Goal: Task Accomplishment & Management: Manage account settings

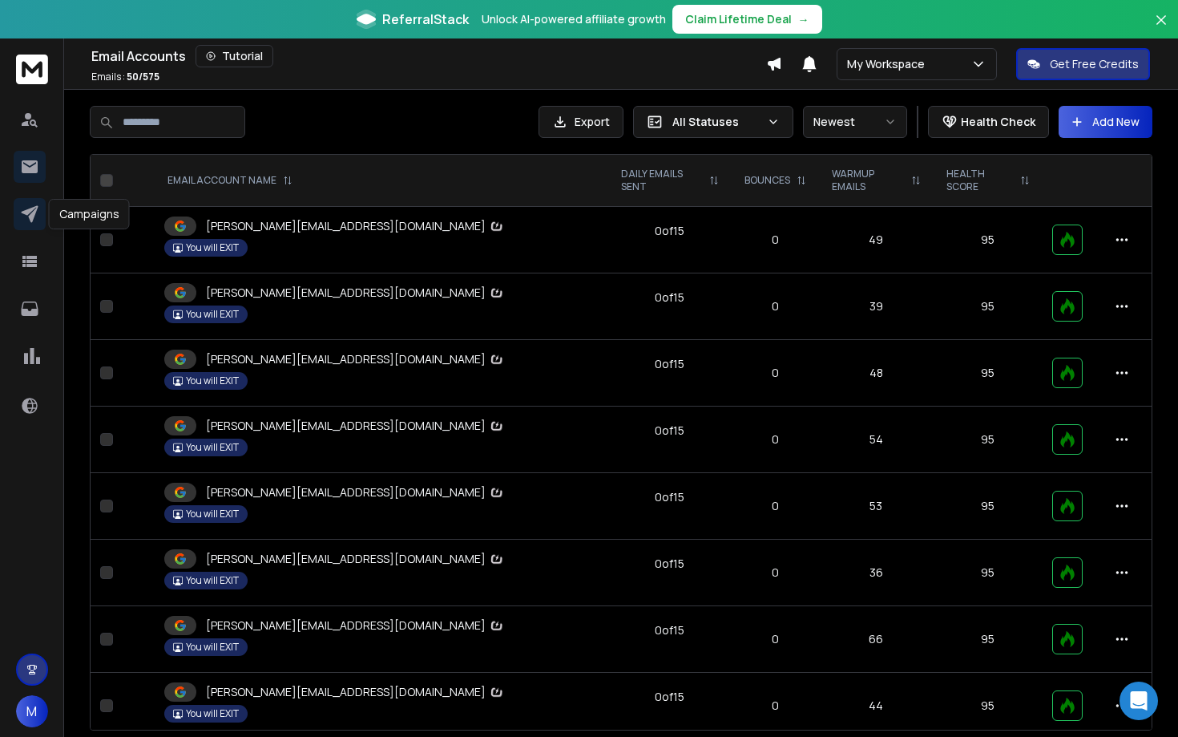
click at [27, 226] on link at bounding box center [30, 214] width 32 height 32
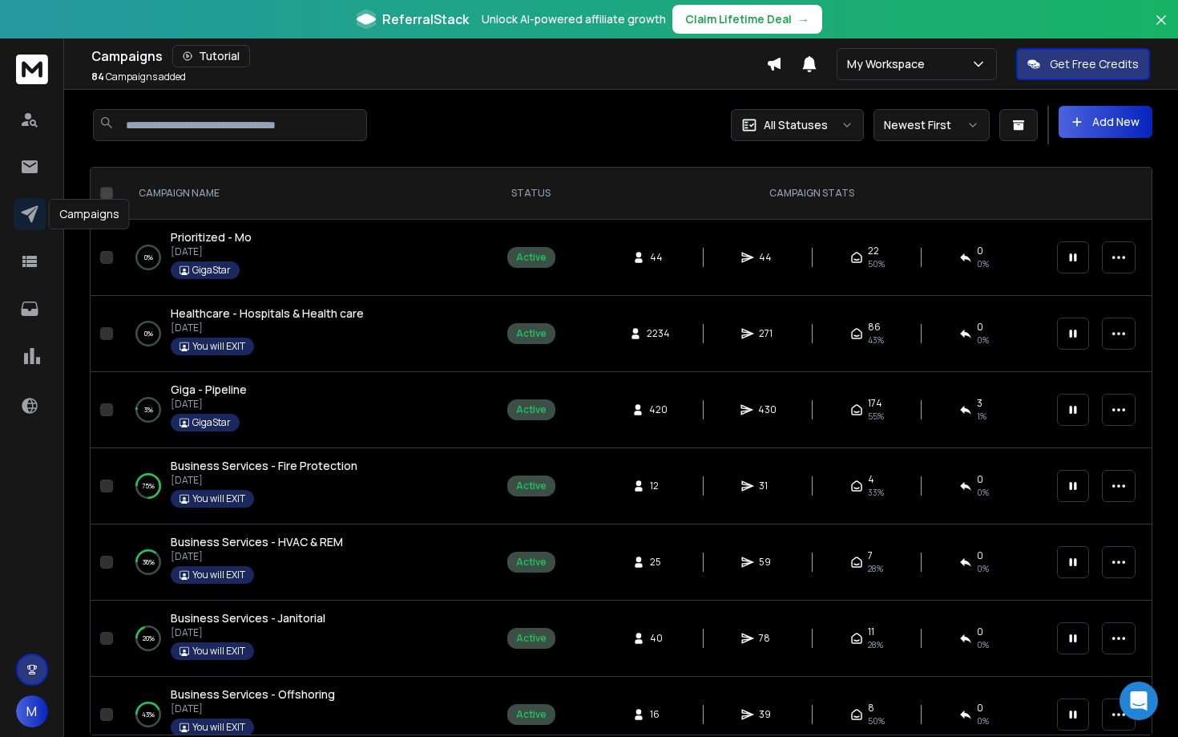
click at [190, 135] on input at bounding box center [230, 125] width 274 height 32
paste input "**********"
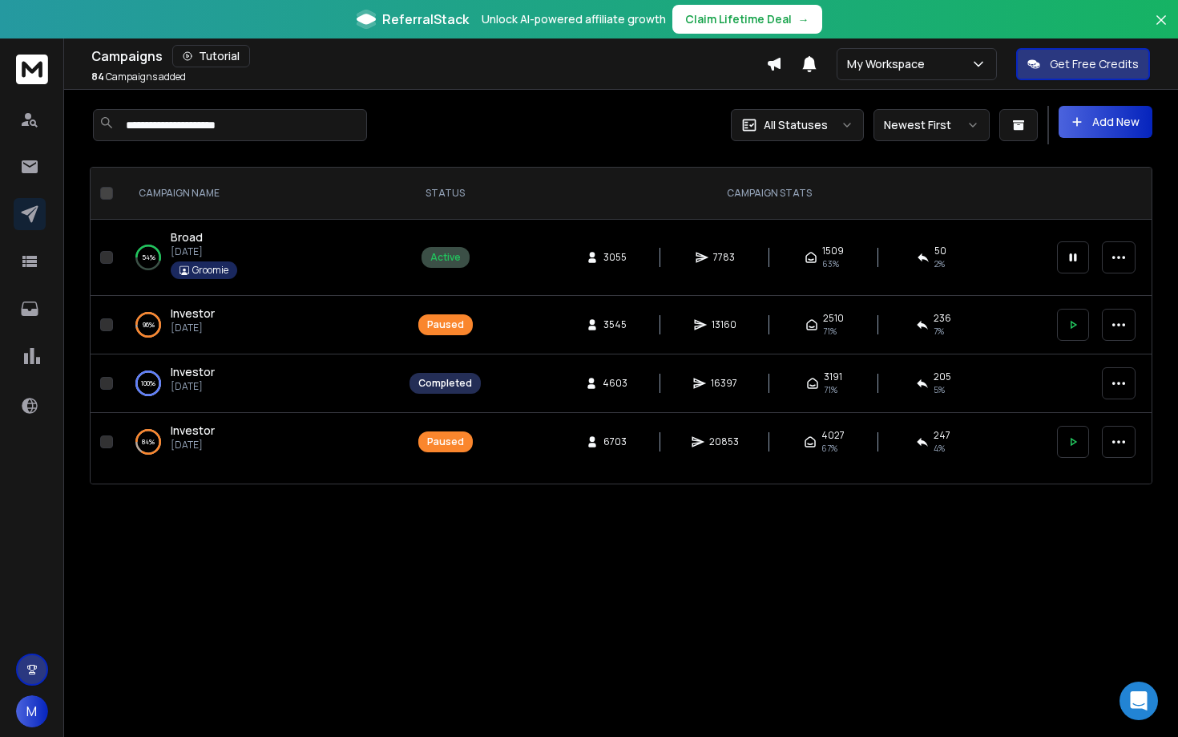
type input "**********"
click at [249, 244] on div "54 % Broad 2 months ago Groomie" at bounding box center [259, 257] width 248 height 56
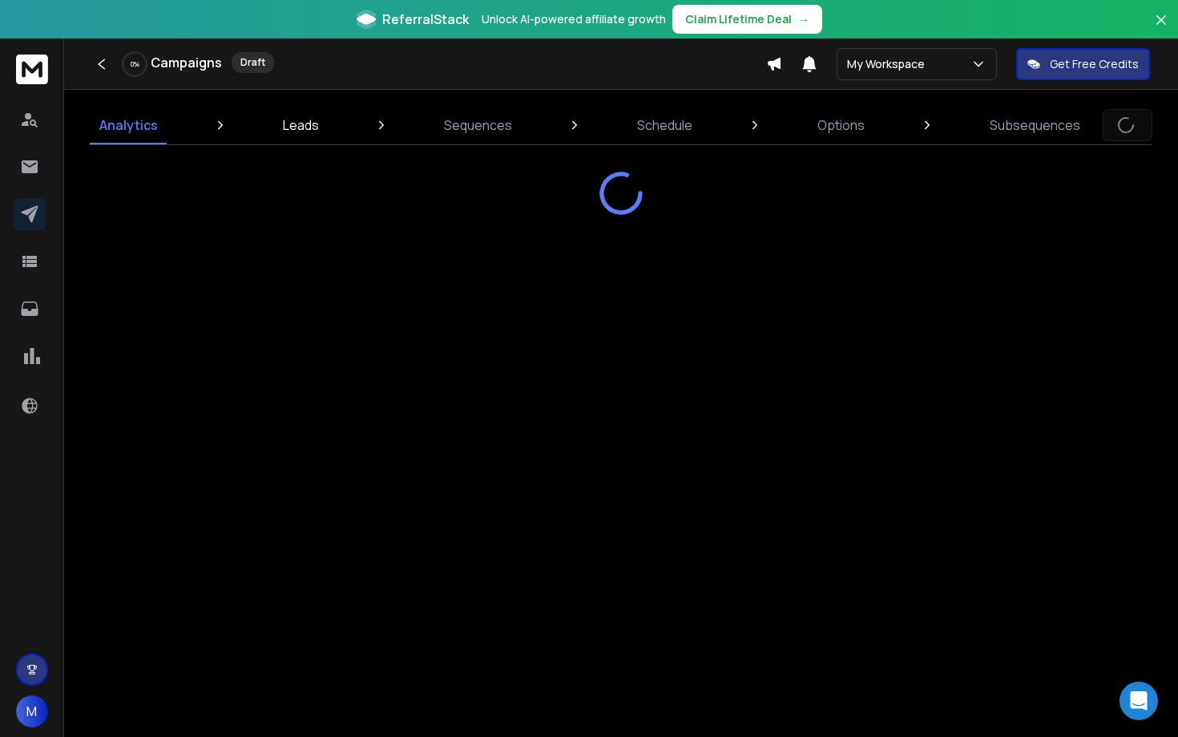
click at [300, 130] on p "Leads" at bounding box center [301, 124] width 36 height 19
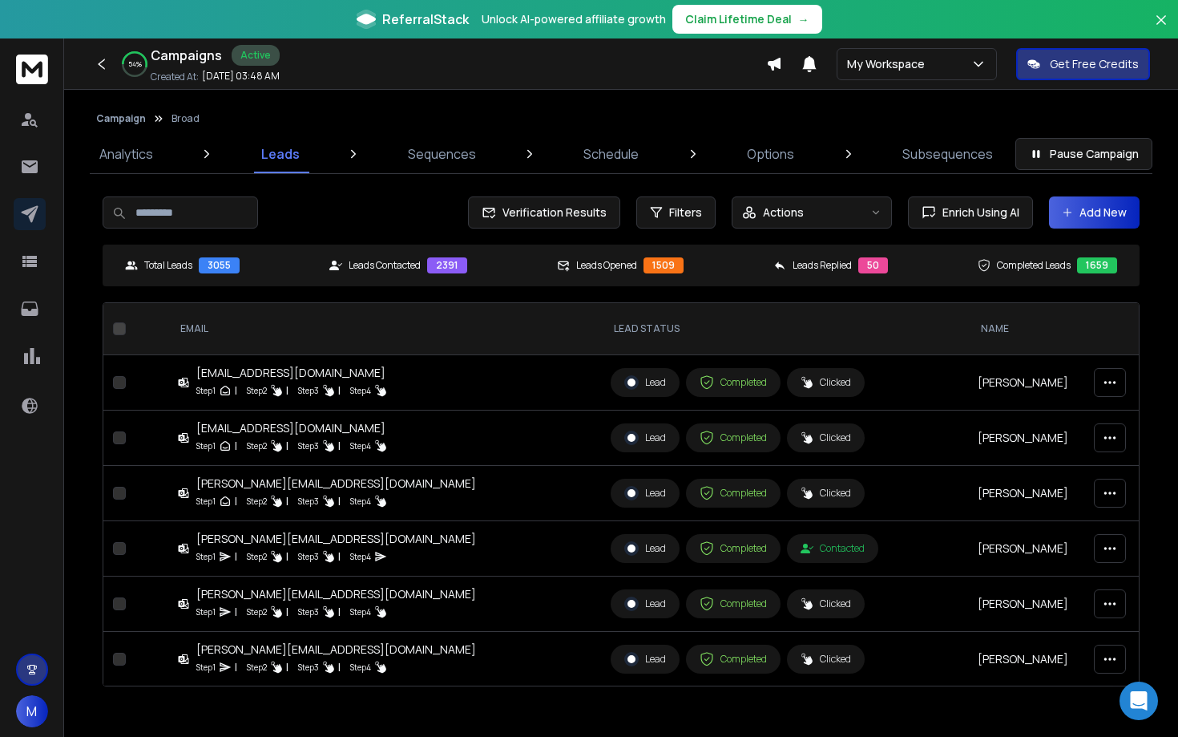
click at [236, 204] on input at bounding box center [180, 212] width 155 height 32
paste input "**********"
type input "**********"
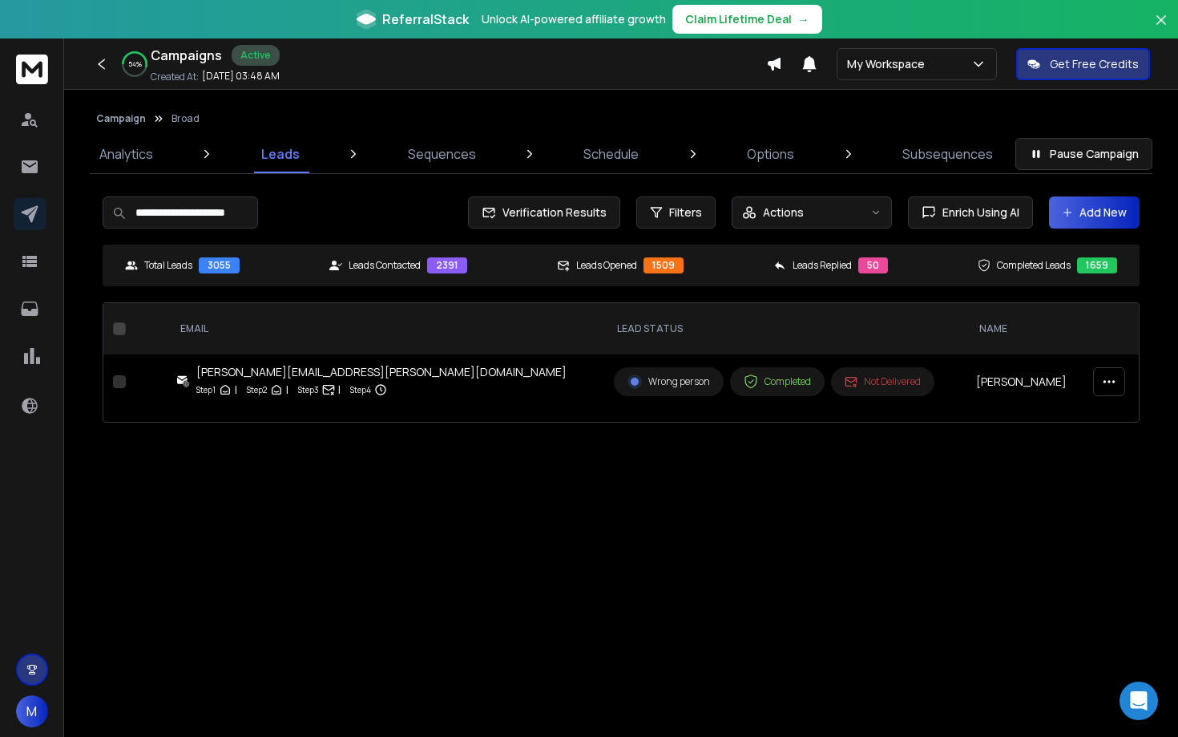
click at [298, 368] on div "andy.bard@midven.co.uk" at bounding box center [381, 372] width 370 height 16
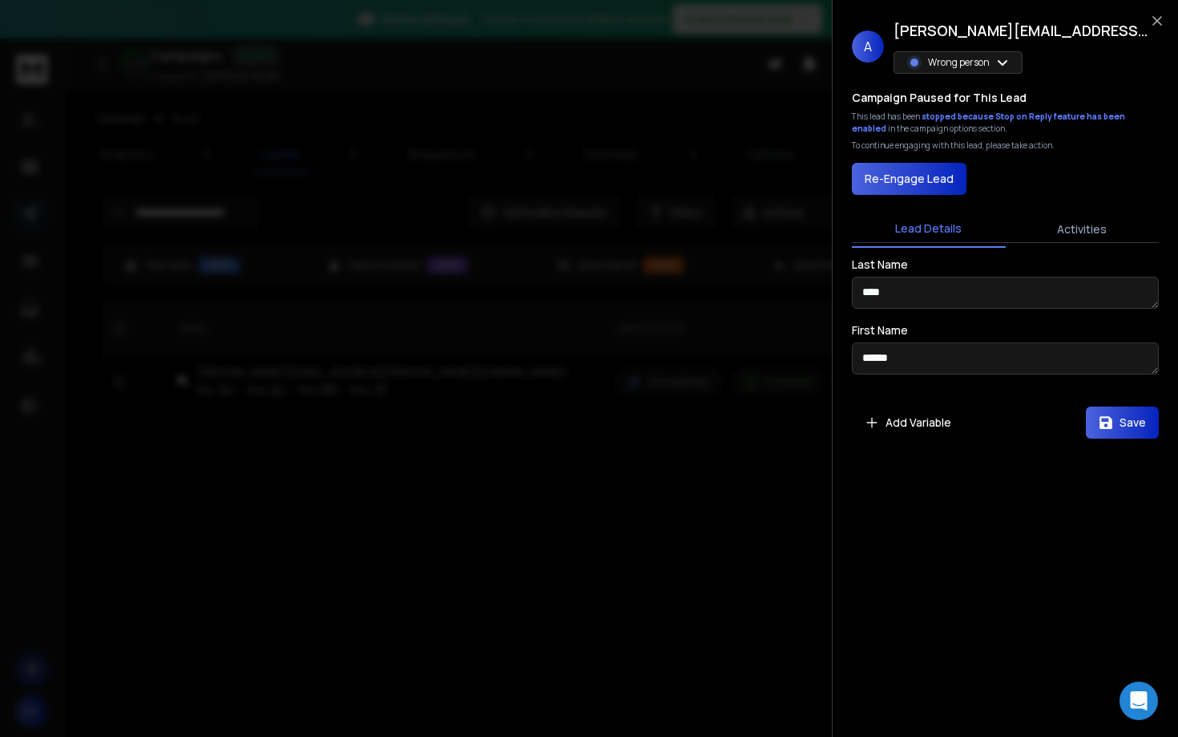
click at [1090, 218] on button "Activities" at bounding box center [1083, 229] width 154 height 35
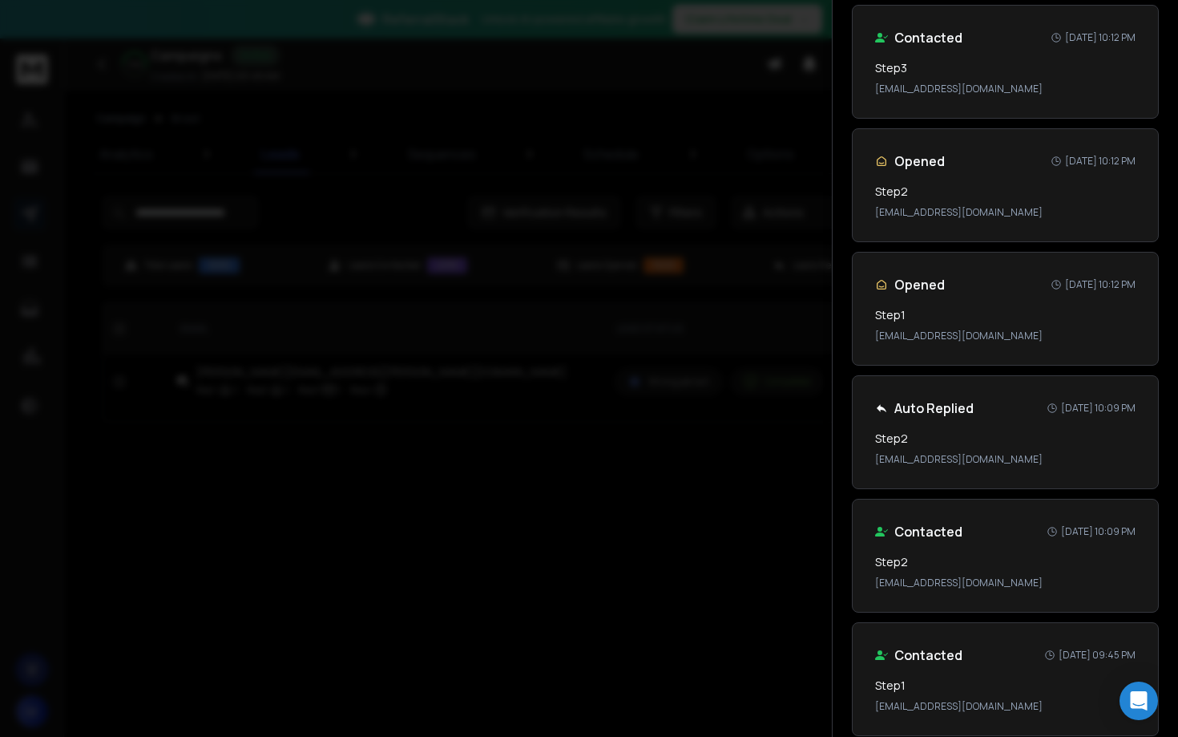
scroll to position [519, 0]
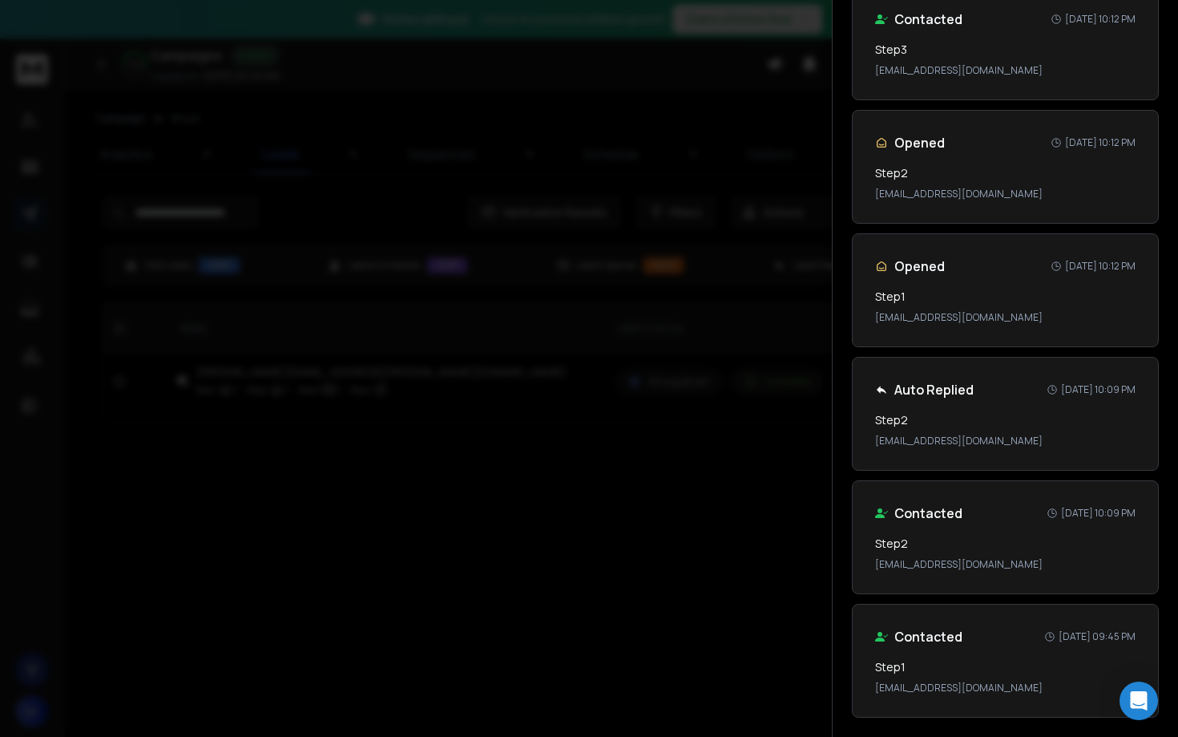
click at [656, 429] on div at bounding box center [589, 368] width 1178 height 737
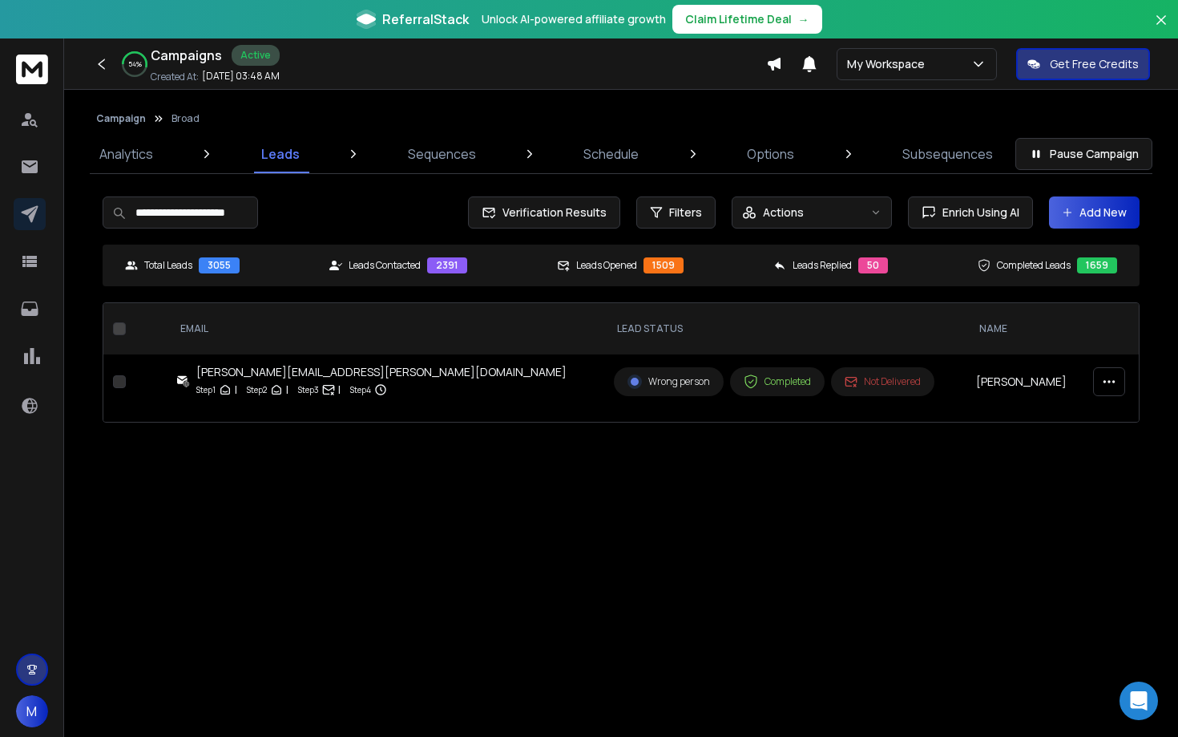
click at [744, 385] on icon at bounding box center [751, 381] width 14 height 14
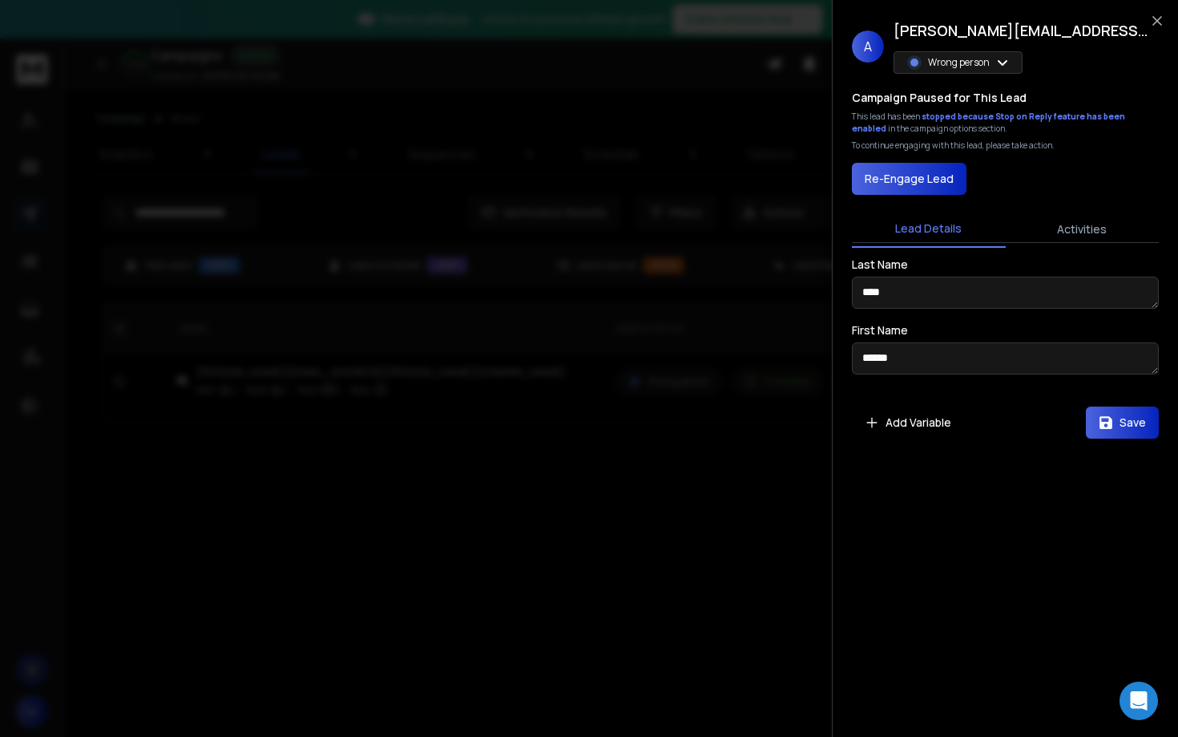
click at [1090, 240] on button "Activities" at bounding box center [1083, 229] width 154 height 35
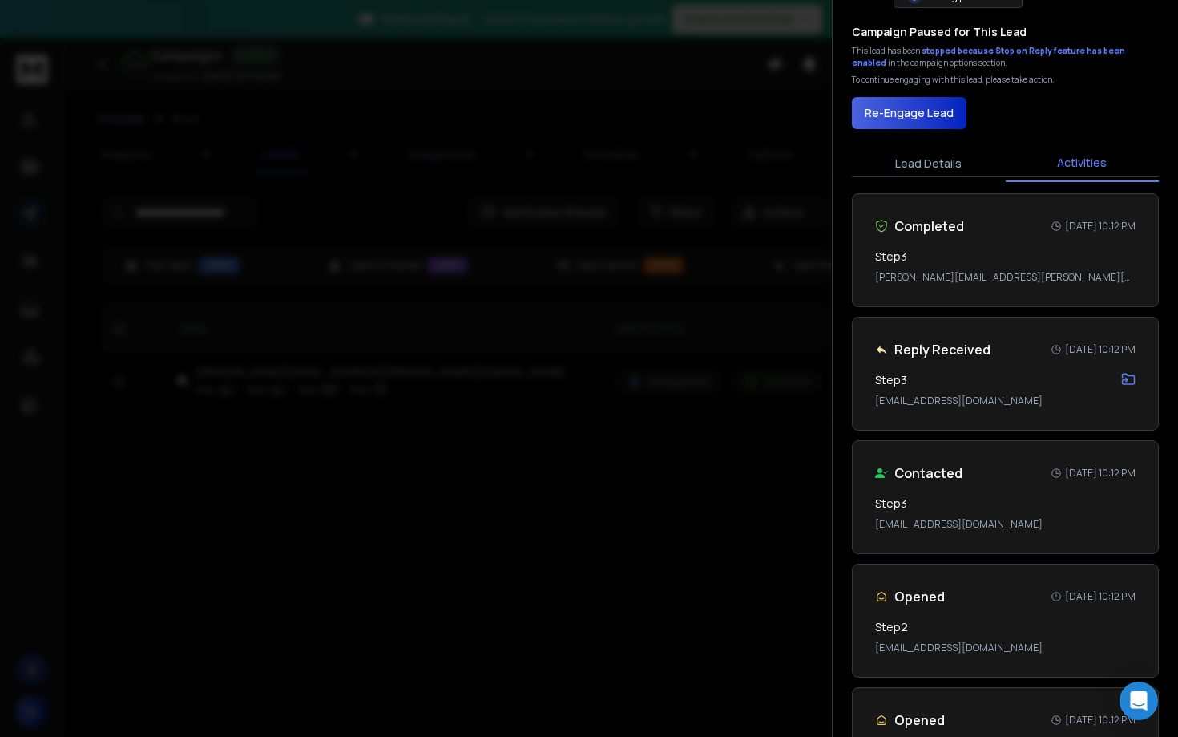
scroll to position [0, 0]
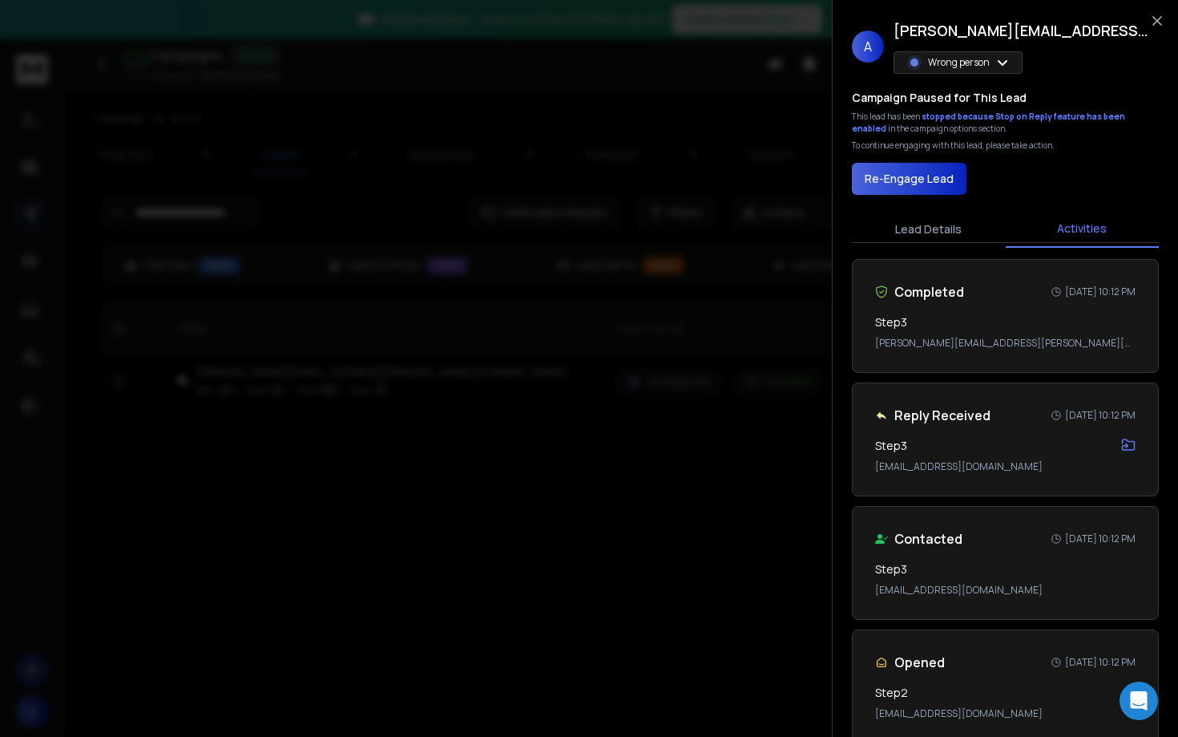
click at [301, 139] on div at bounding box center [589, 368] width 1178 height 737
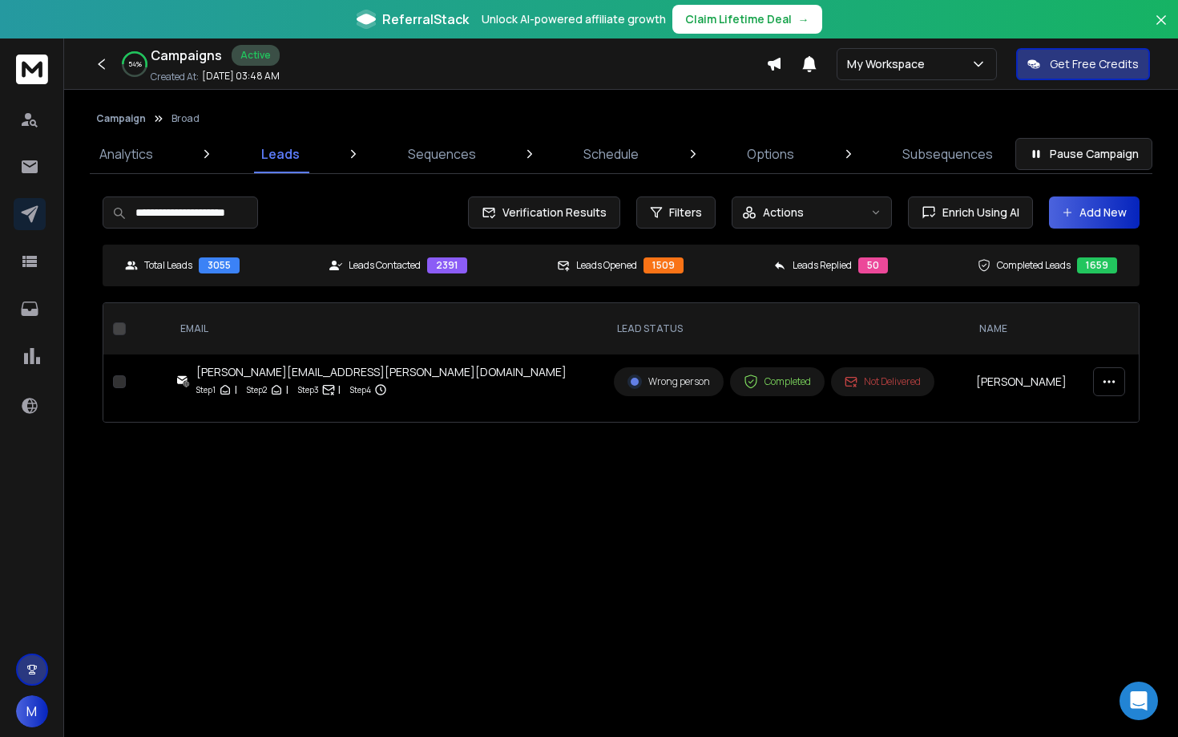
click at [188, 211] on input "**********" at bounding box center [180, 212] width 155 height 32
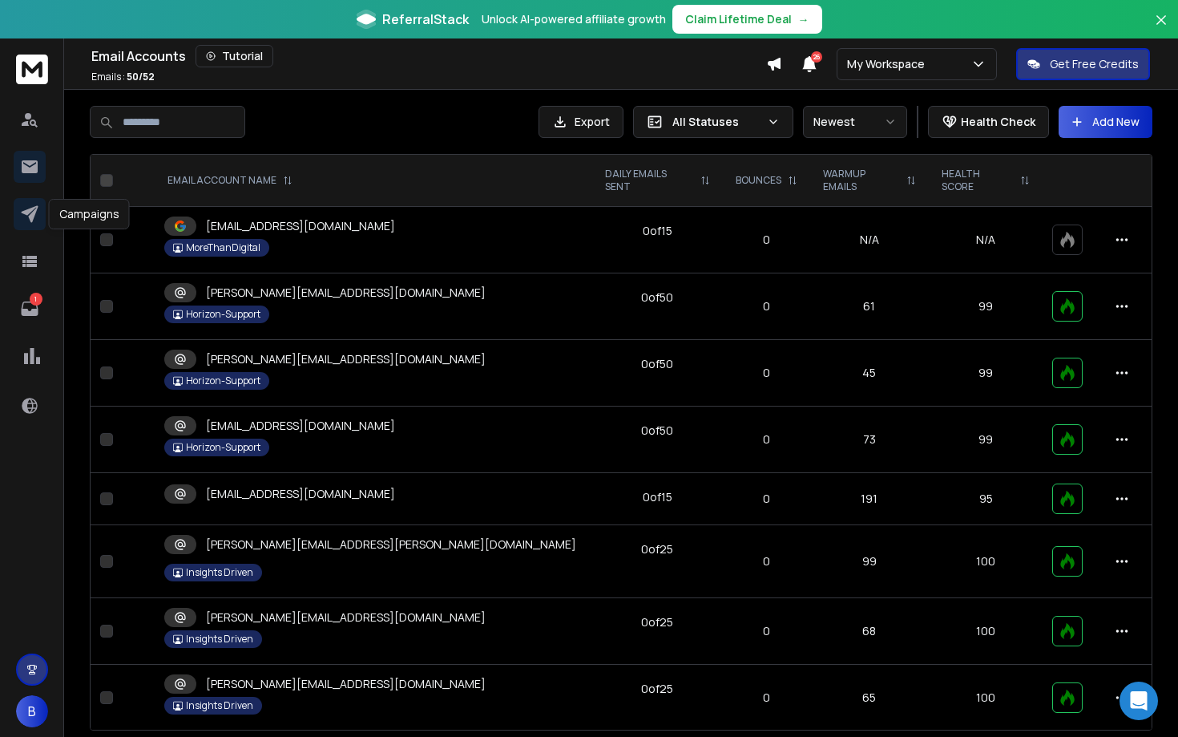
click at [31, 205] on icon at bounding box center [29, 213] width 19 height 19
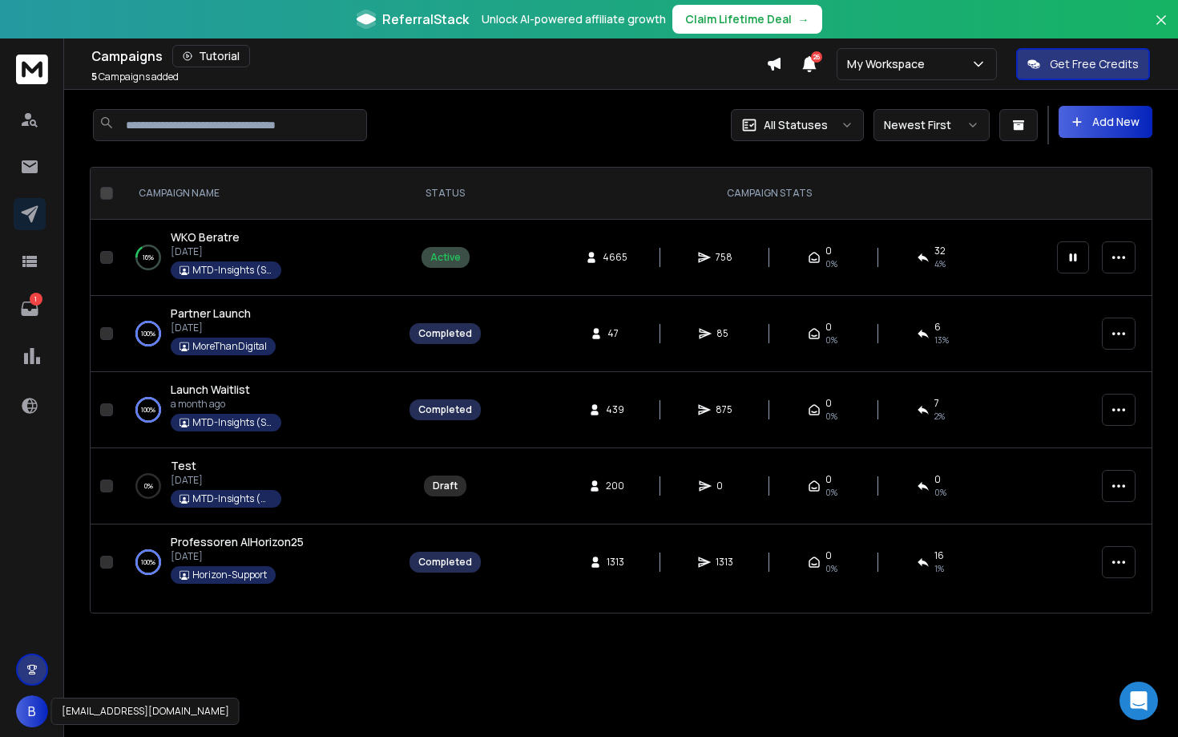
click at [19, 700] on span "B" at bounding box center [32, 711] width 32 height 32
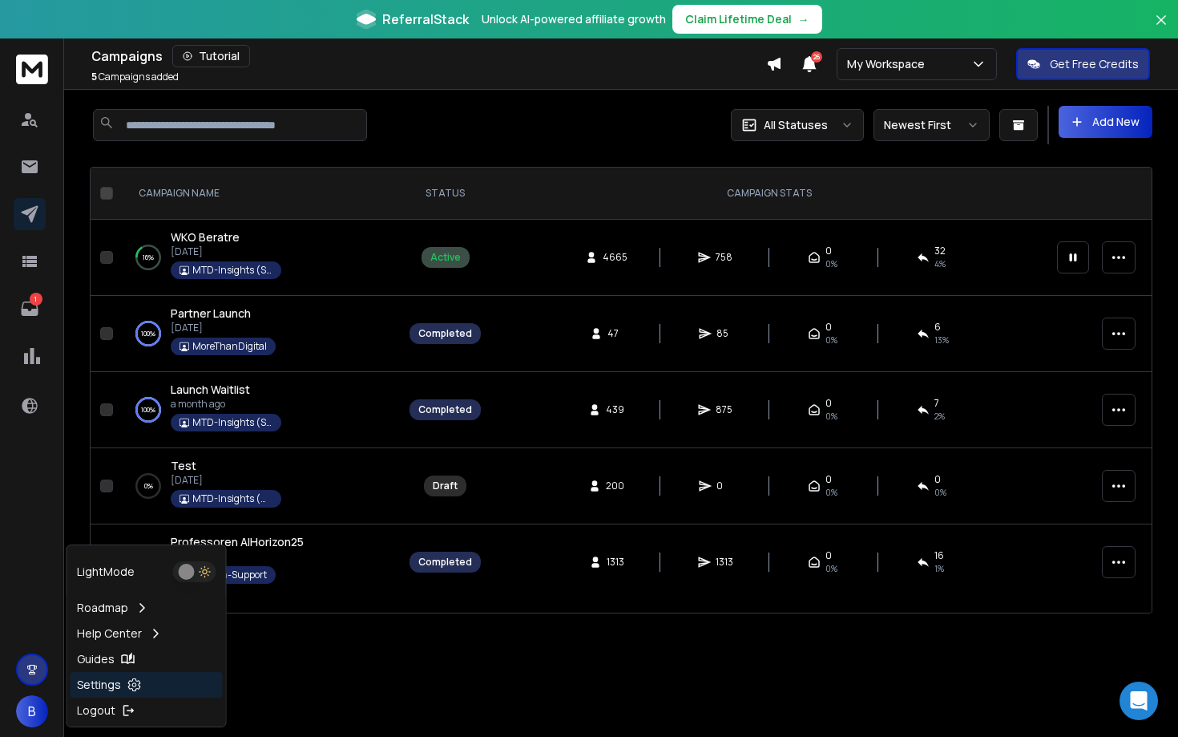
click at [99, 676] on p "Settings" at bounding box center [99, 684] width 44 height 16
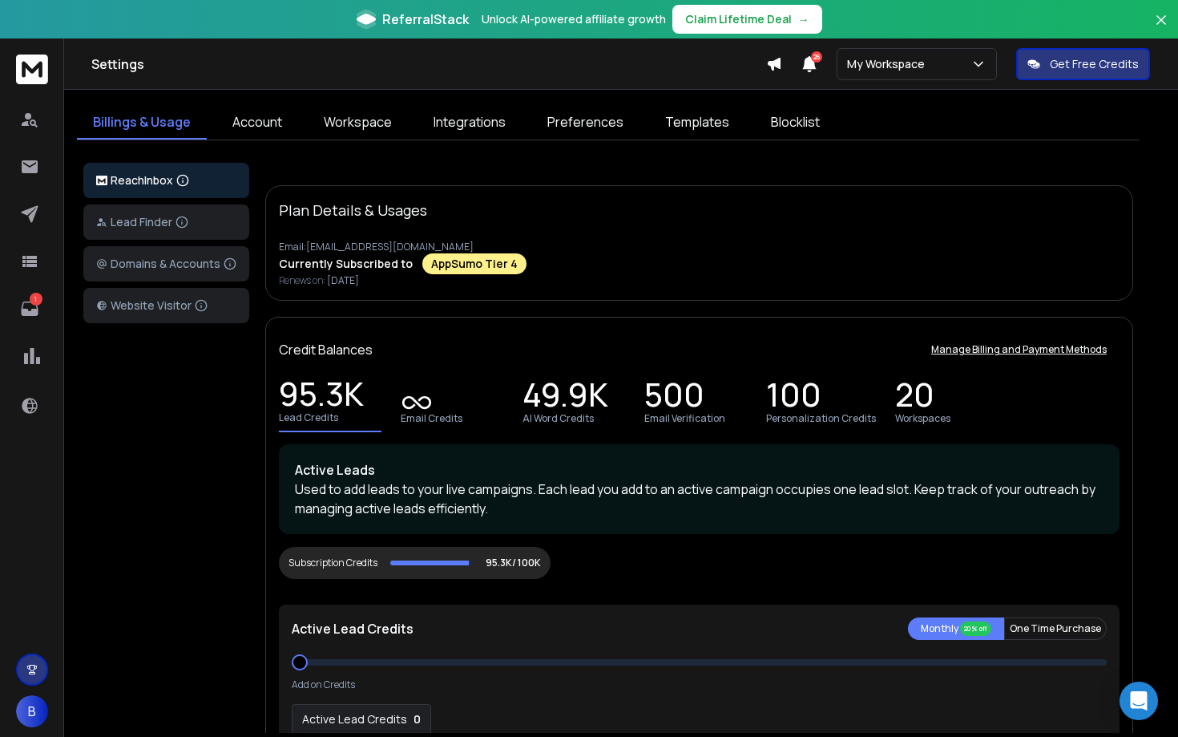
click at [432, 402] on button "Email Credits" at bounding box center [452, 408] width 103 height 45
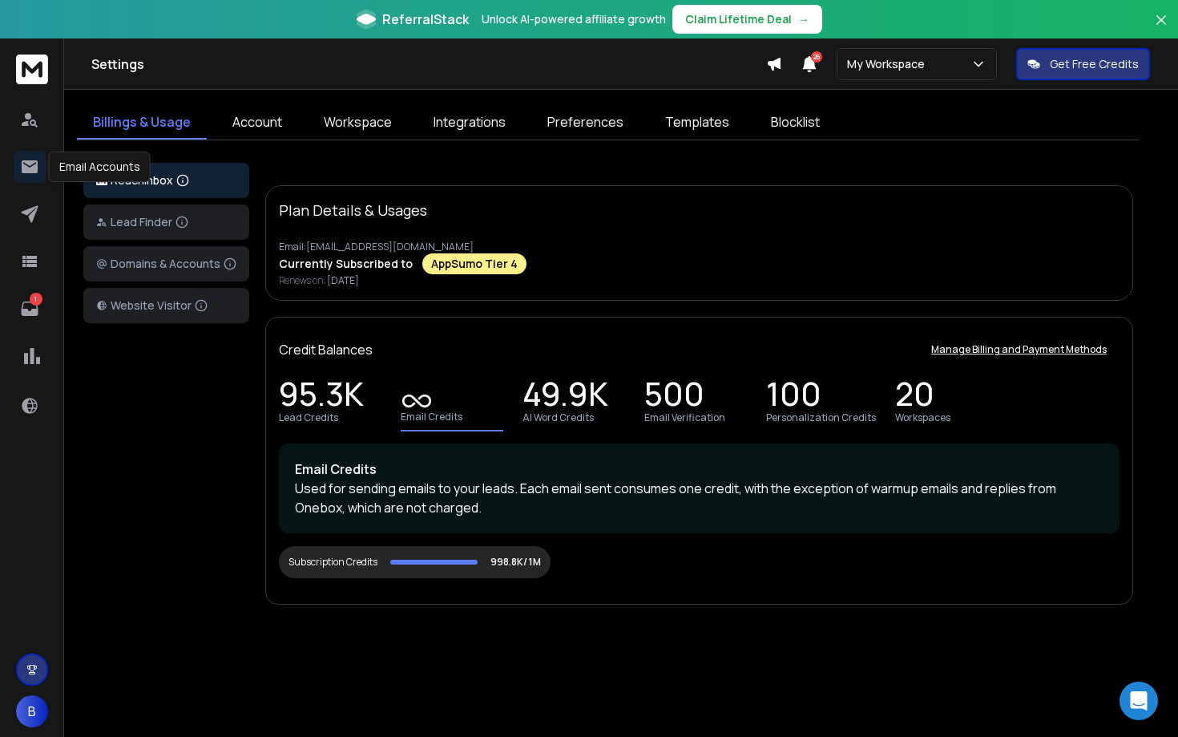
click at [26, 175] on icon at bounding box center [29, 166] width 19 height 19
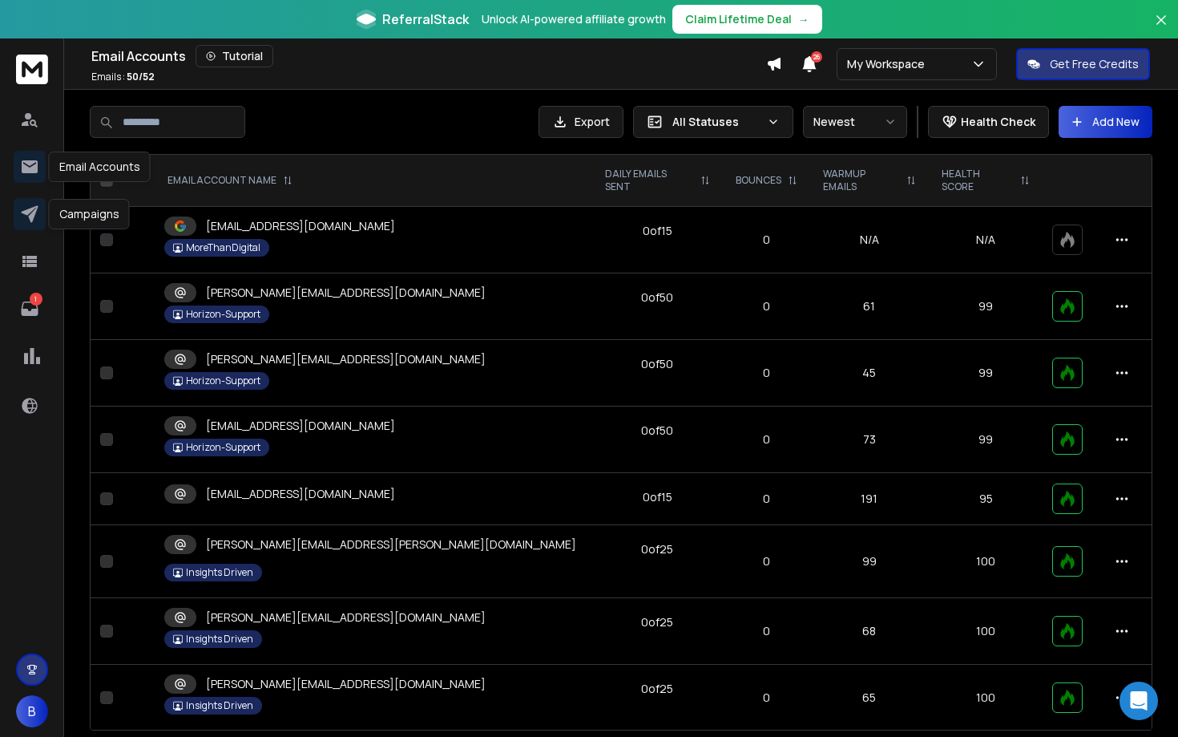
click at [26, 200] on link at bounding box center [30, 214] width 32 height 32
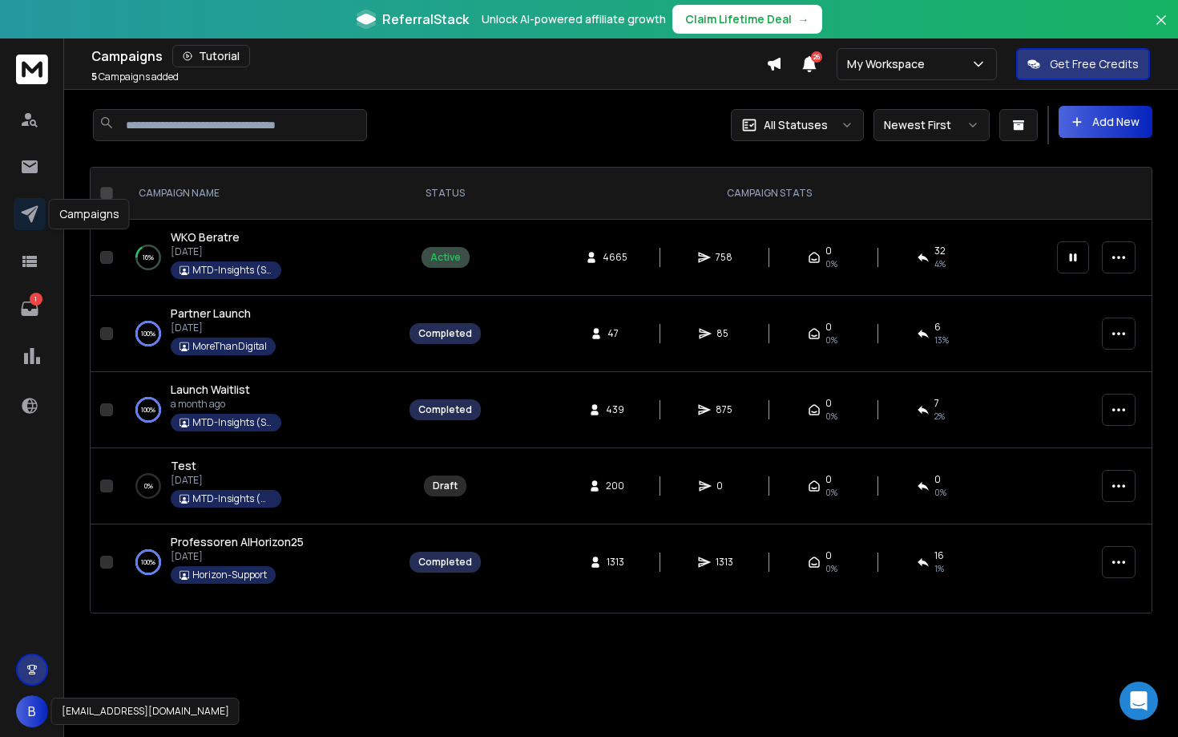
click at [30, 720] on span "B" at bounding box center [32, 711] width 32 height 32
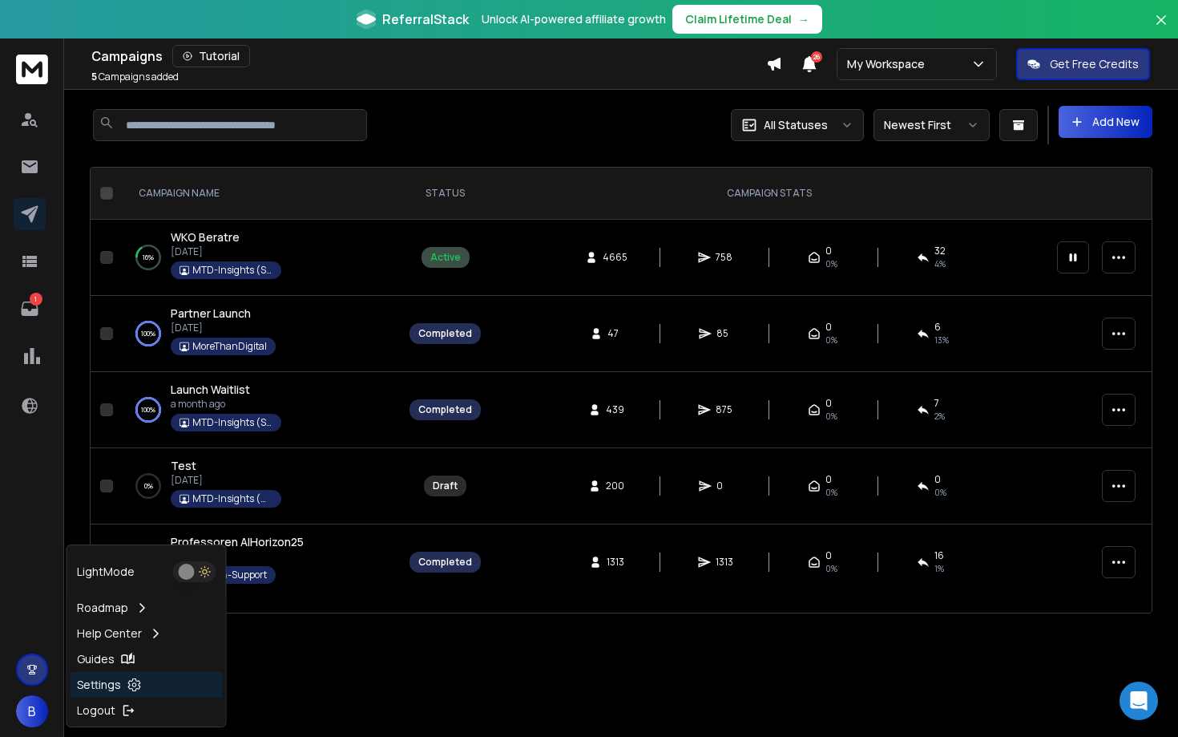
click at [120, 679] on div "Settings" at bounding box center [147, 685] width 152 height 26
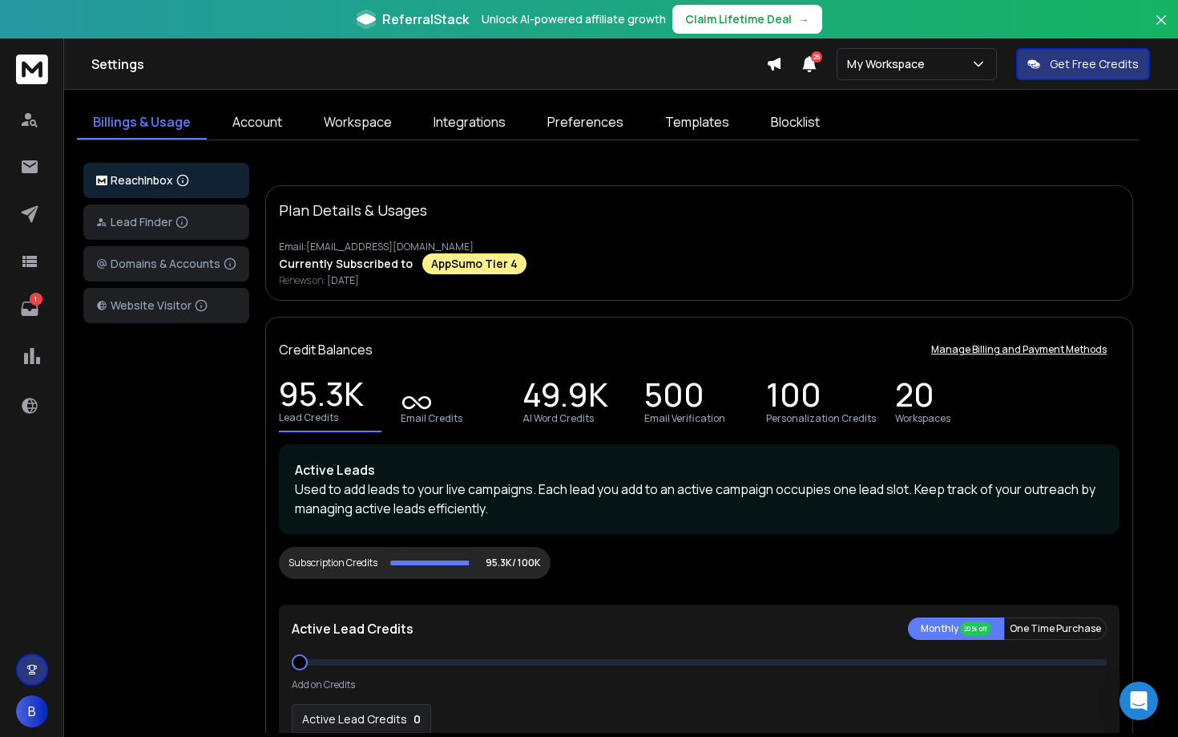
click at [423, 398] on icon "button" at bounding box center [417, 402] width 32 height 32
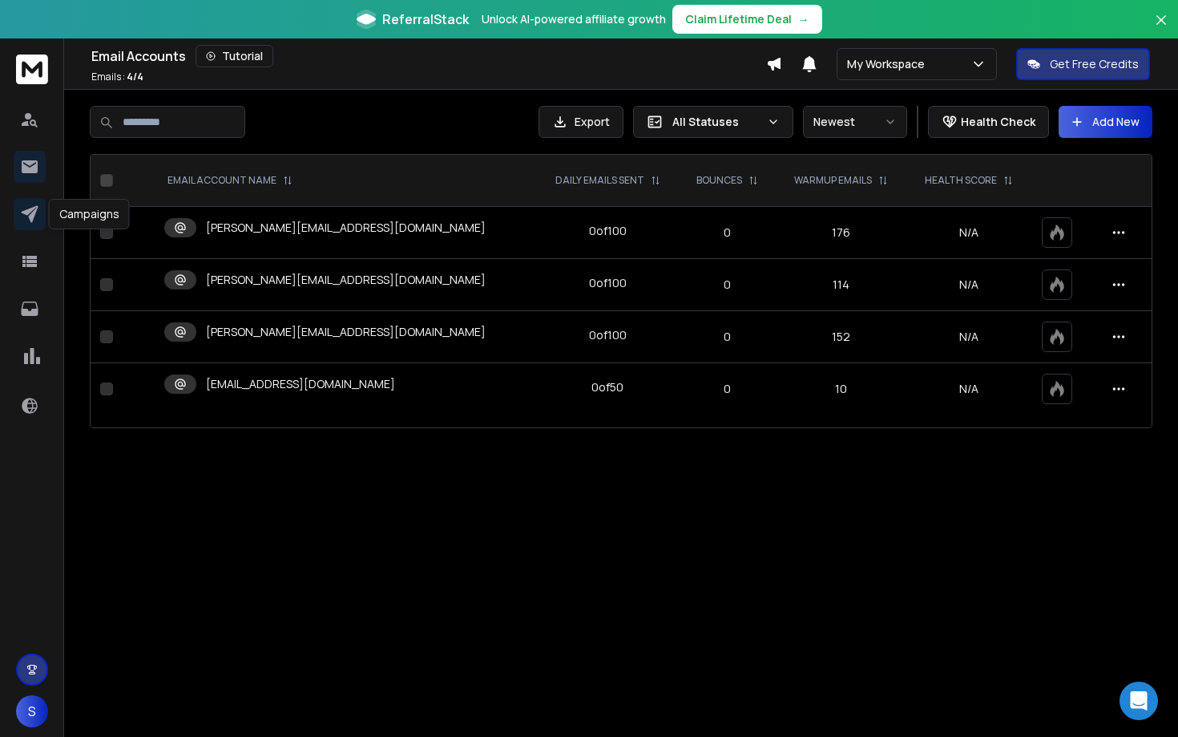
click at [16, 207] on link at bounding box center [30, 214] width 32 height 32
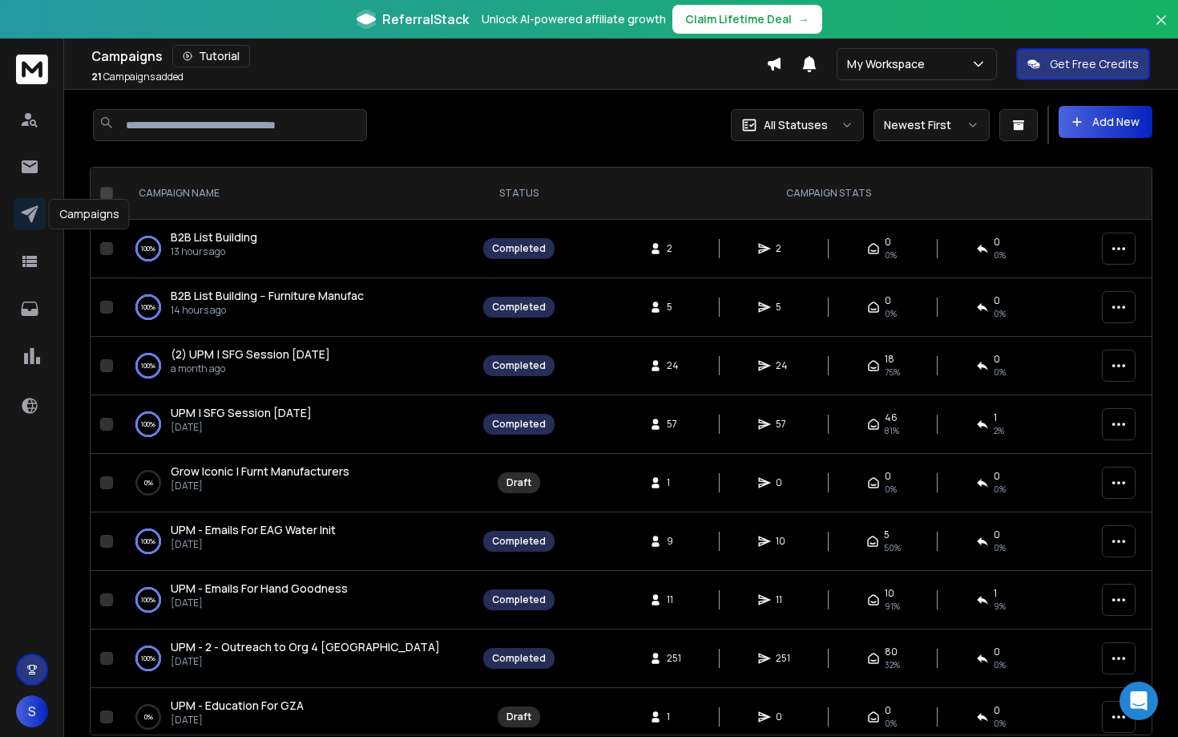
click at [212, 248] on p "13 hours ago" at bounding box center [214, 251] width 87 height 13
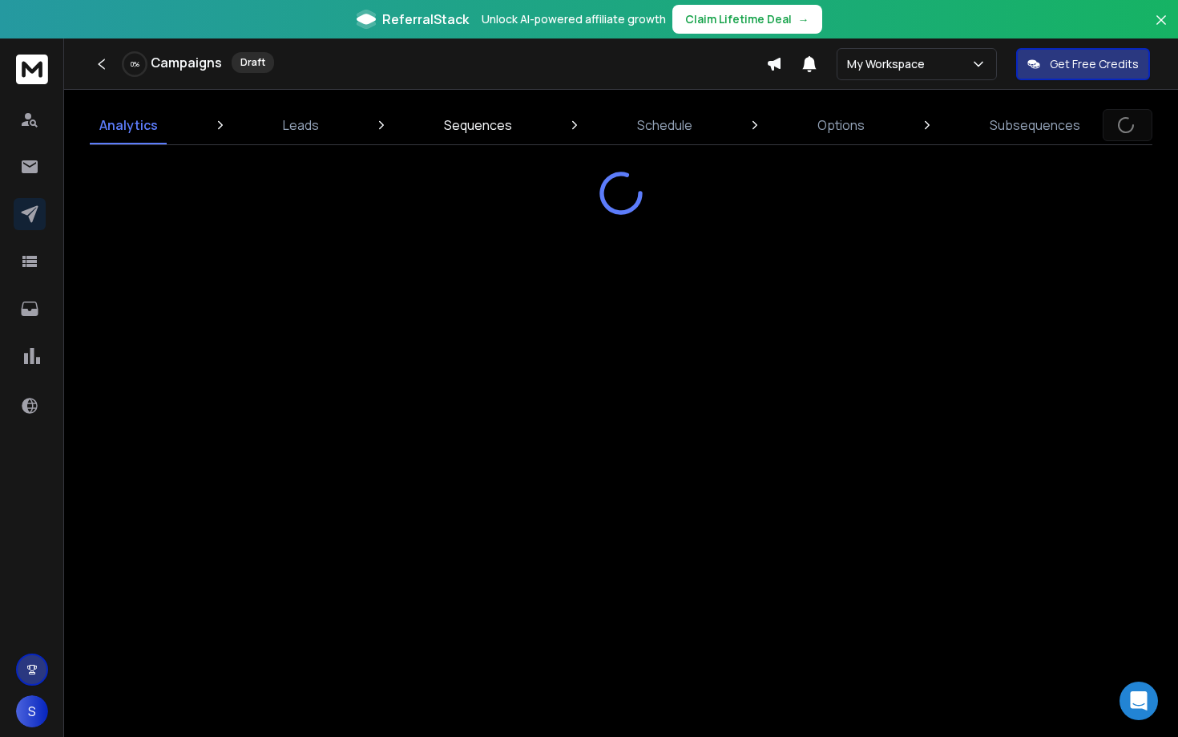
click at [504, 123] on p "Sequences" at bounding box center [478, 124] width 68 height 19
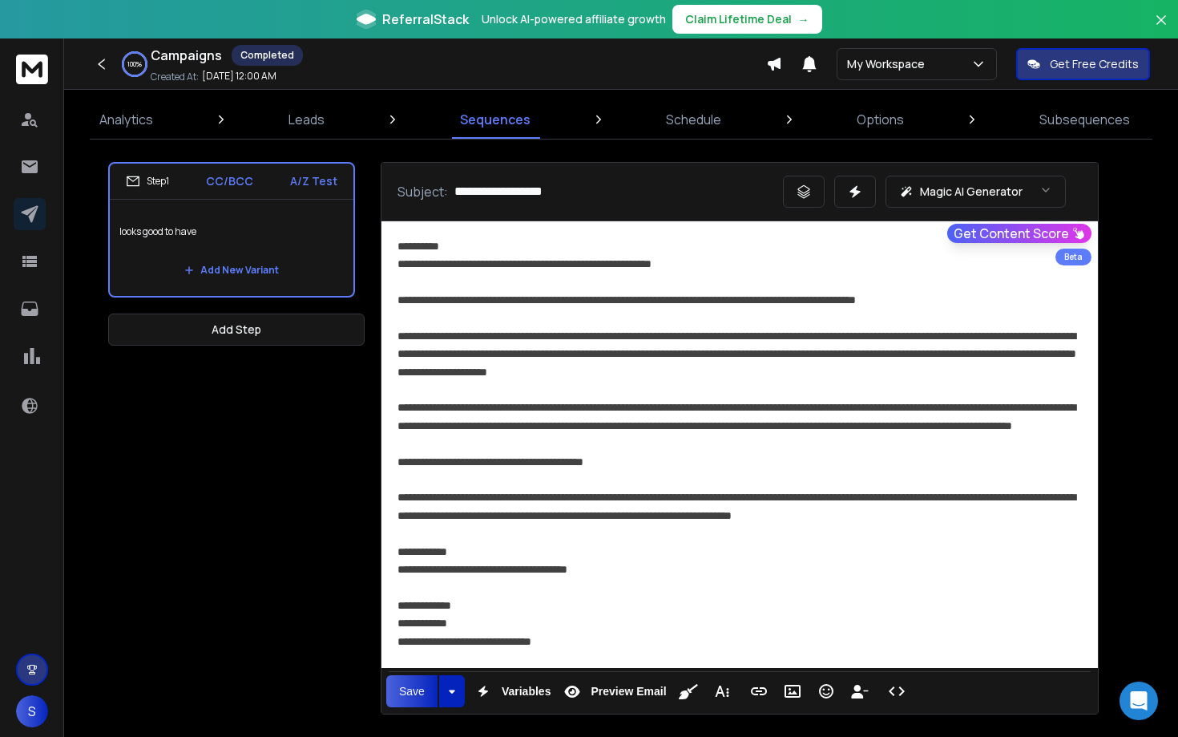
scroll to position [21, 0]
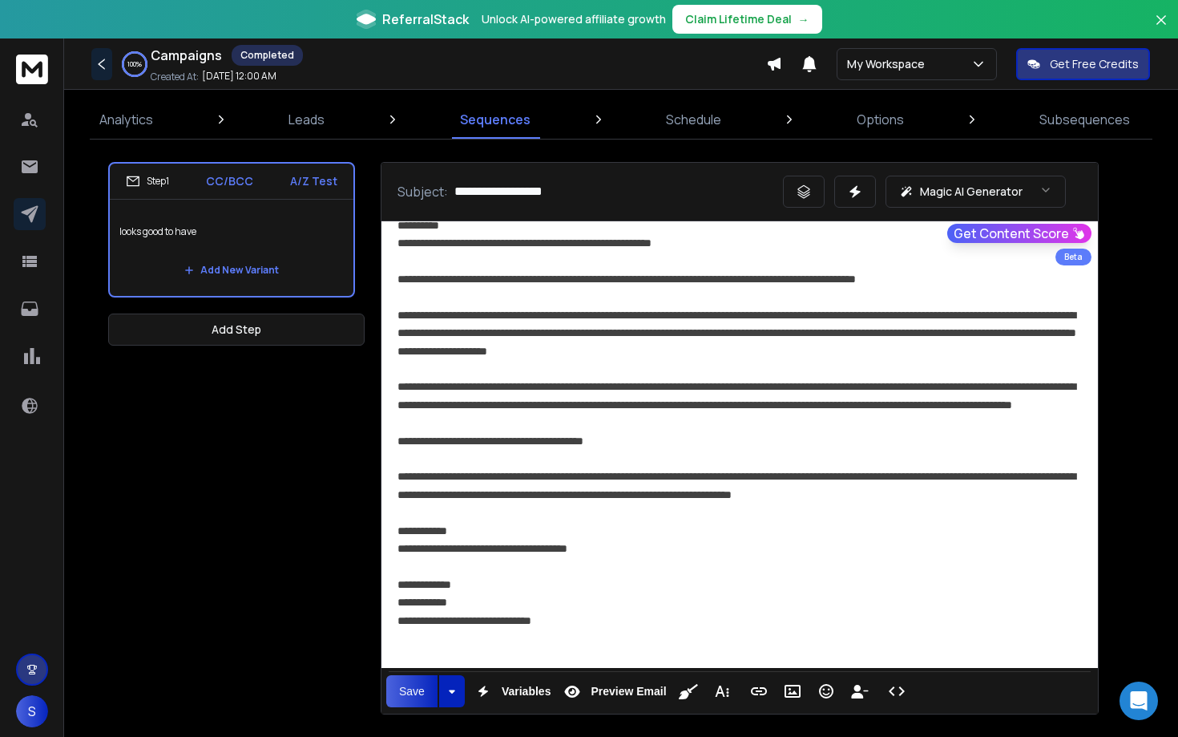
click at [103, 69] on icon at bounding box center [102, 64] width 14 height 14
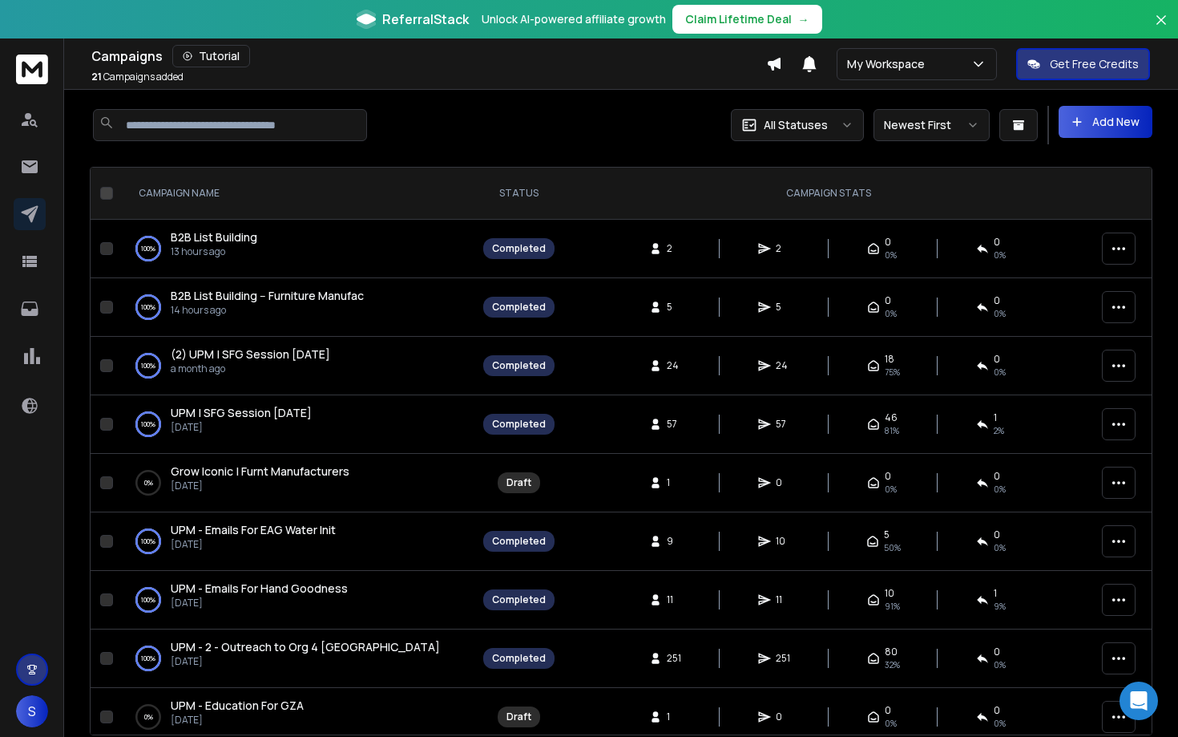
click at [260, 301] on span "B2B List Building -- Furniture Manufac" at bounding box center [267, 295] width 193 height 15
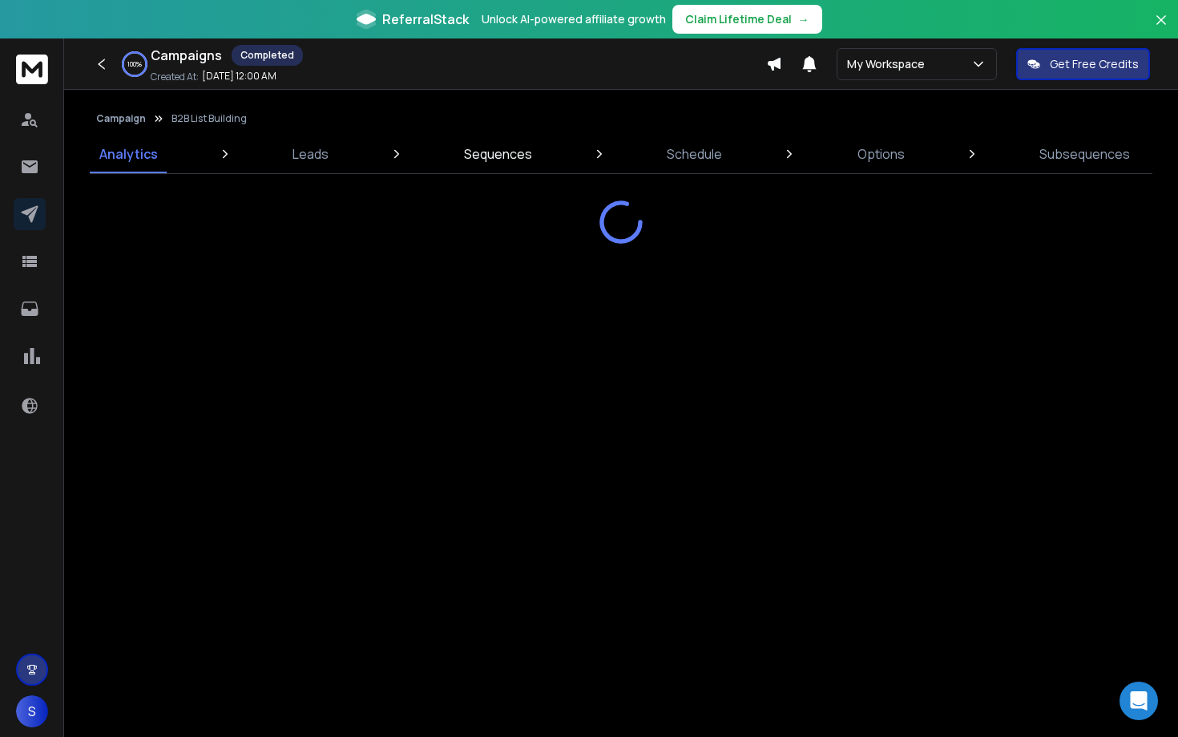
click at [508, 165] on link "Sequences" at bounding box center [497, 154] width 87 height 38
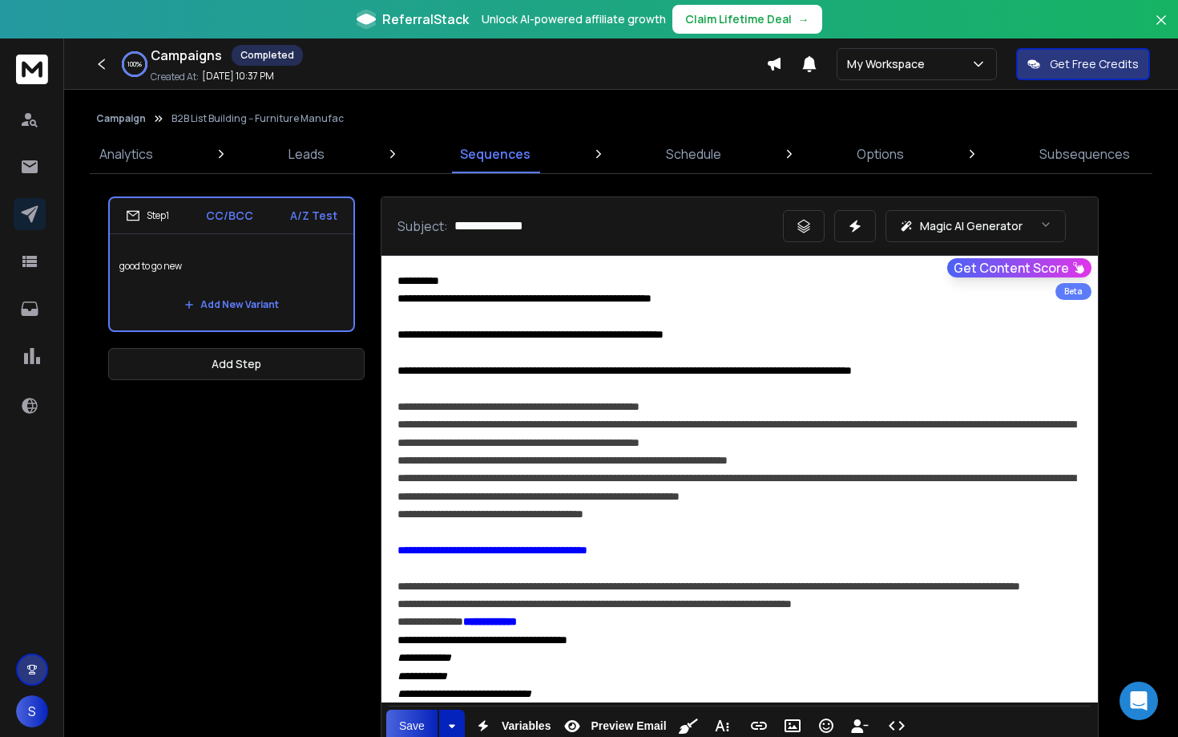
click at [502, 627] on strong "**********" at bounding box center [490, 620] width 54 height 11
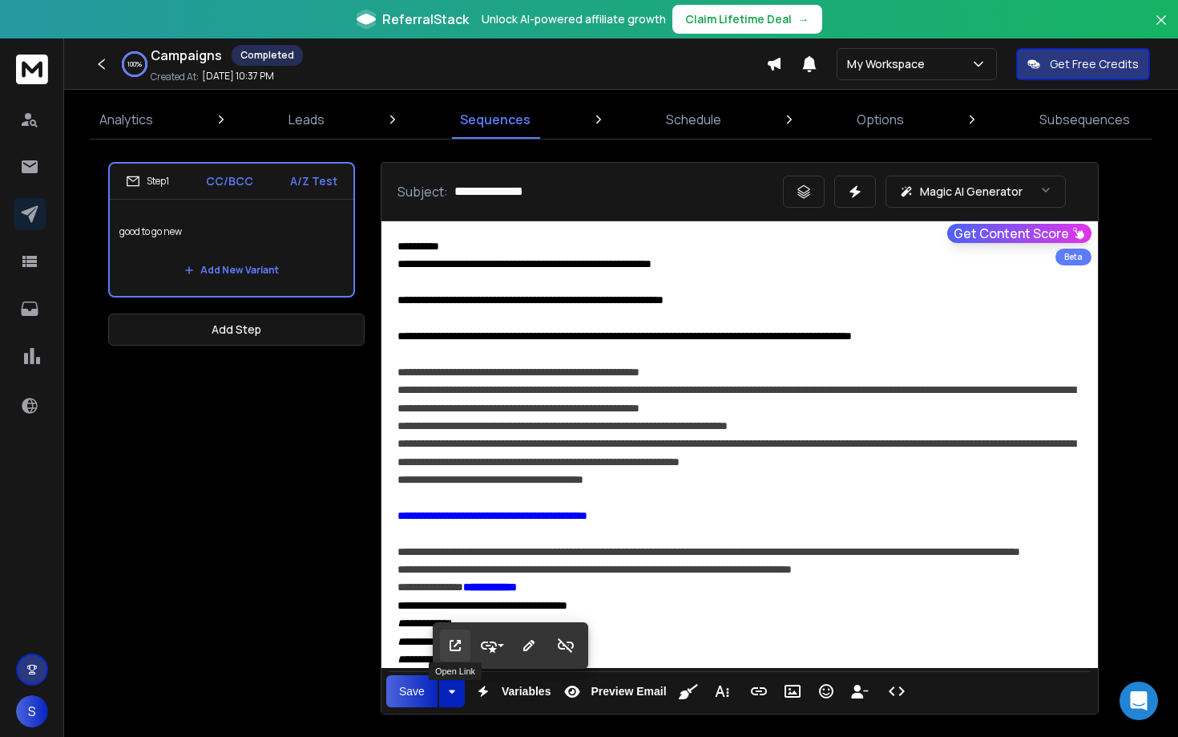
click at [458, 644] on icon "button" at bounding box center [455, 645] width 19 height 19
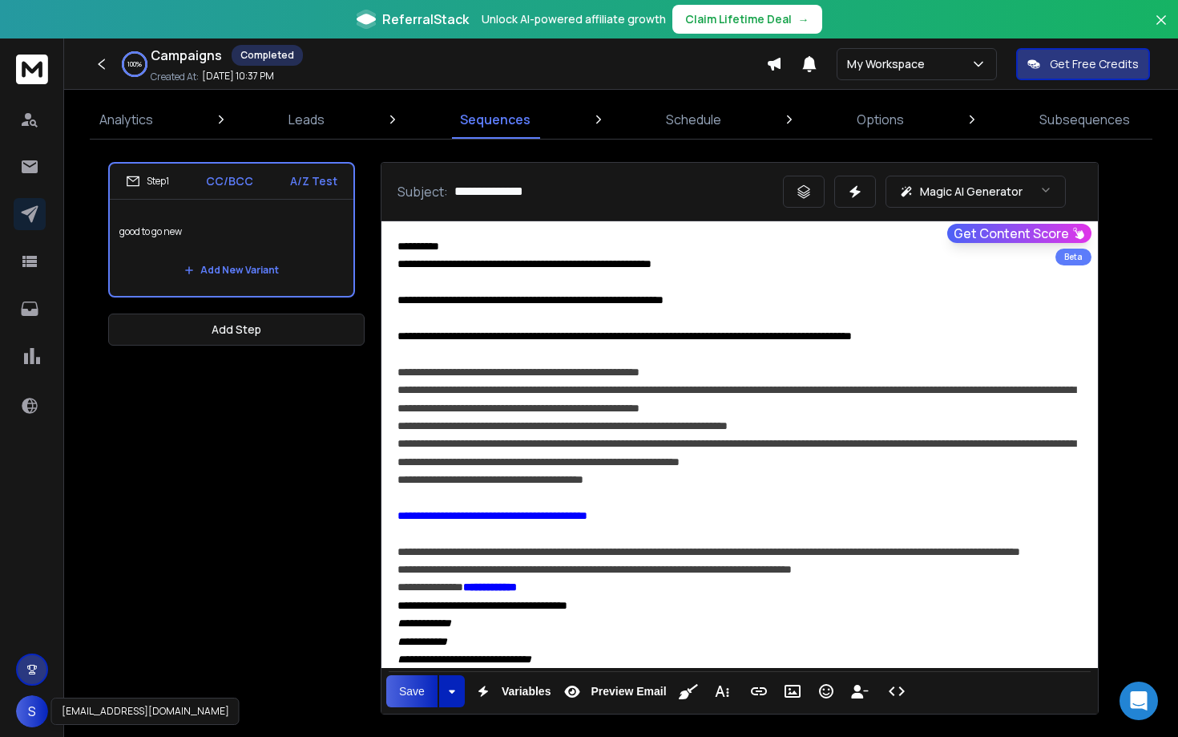
click at [34, 706] on span "S" at bounding box center [32, 711] width 32 height 32
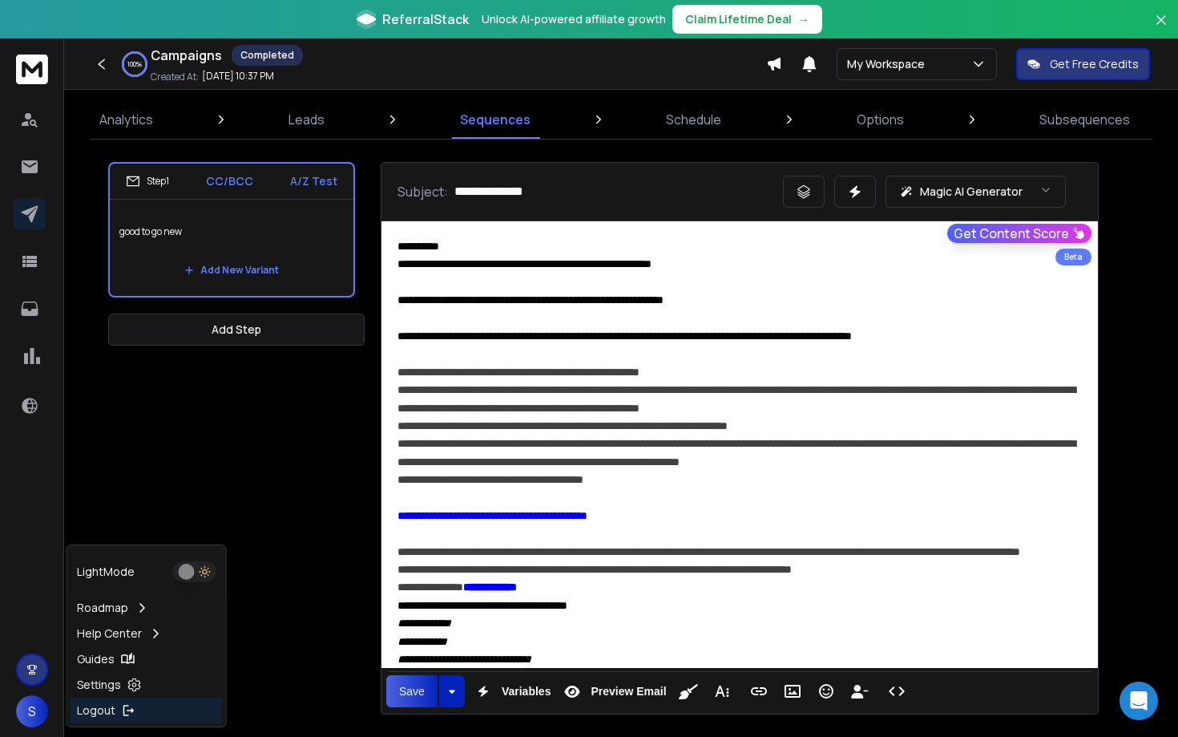
click at [99, 701] on div "Logout" at bounding box center [147, 710] width 152 height 26
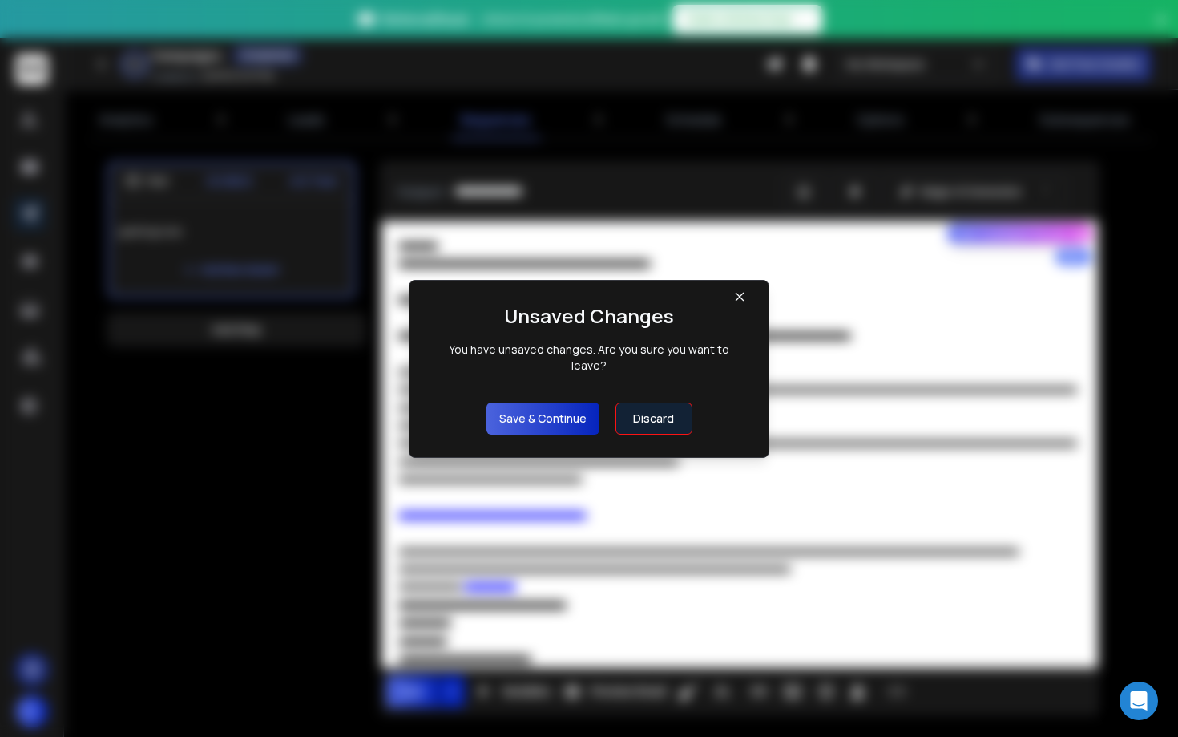
click at [628, 409] on button "Discard" at bounding box center [653, 418] width 77 height 32
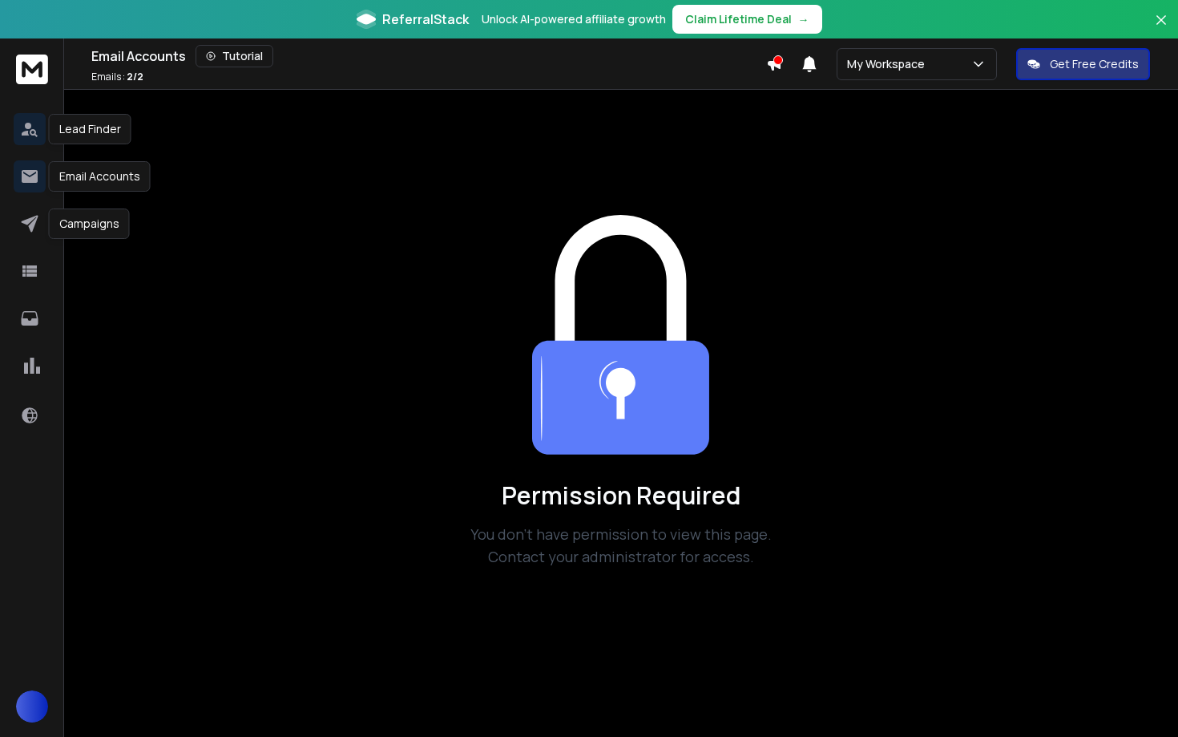
click at [22, 135] on icon at bounding box center [29, 128] width 19 height 19
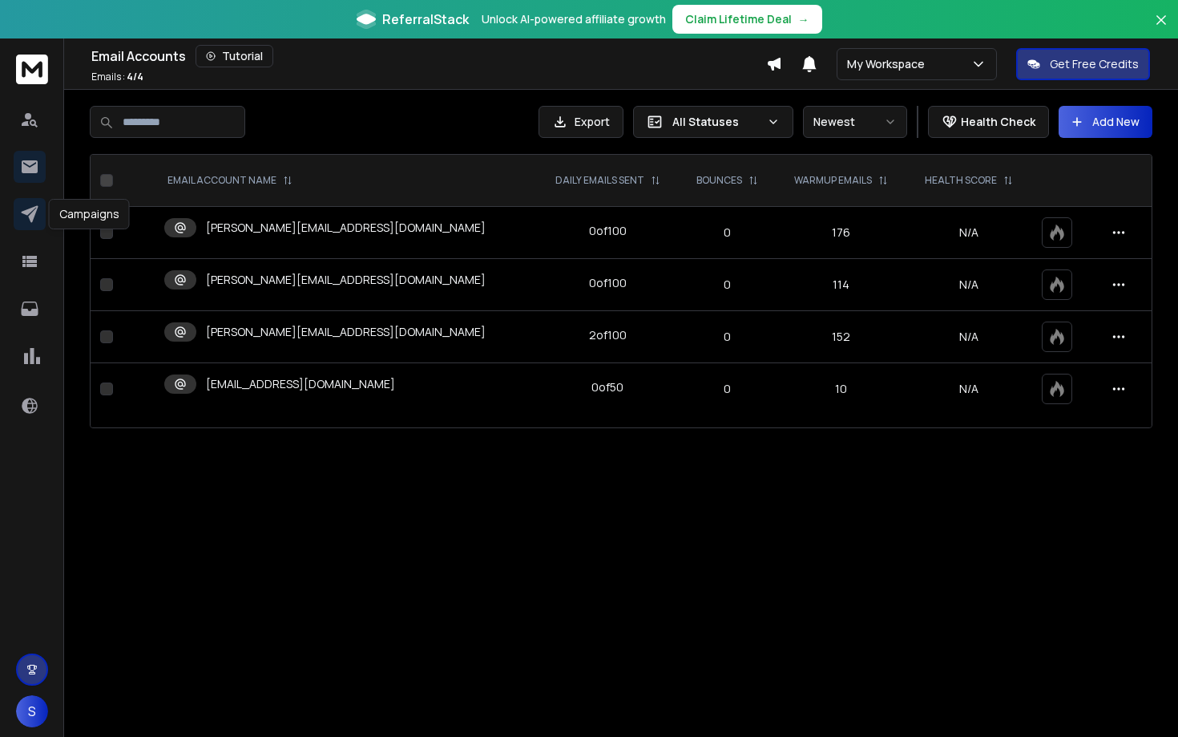
click at [25, 212] on icon at bounding box center [29, 214] width 17 height 17
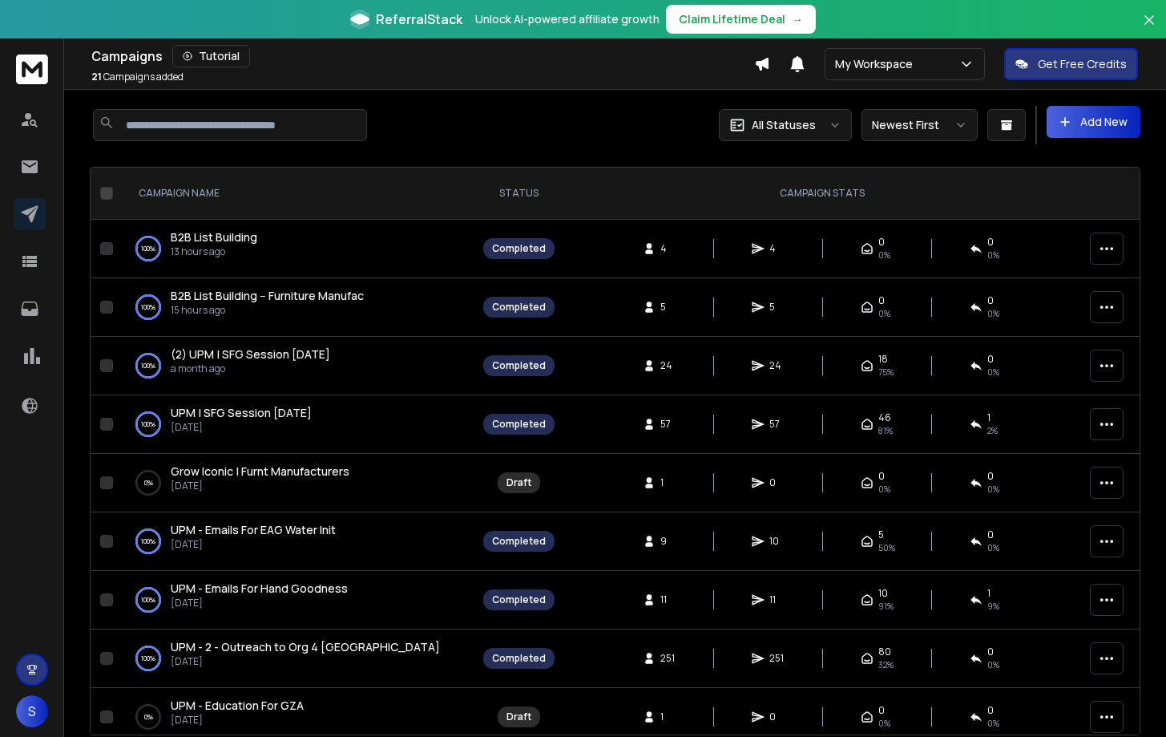
click at [240, 311] on p "15 hours ago" at bounding box center [267, 310] width 193 height 13
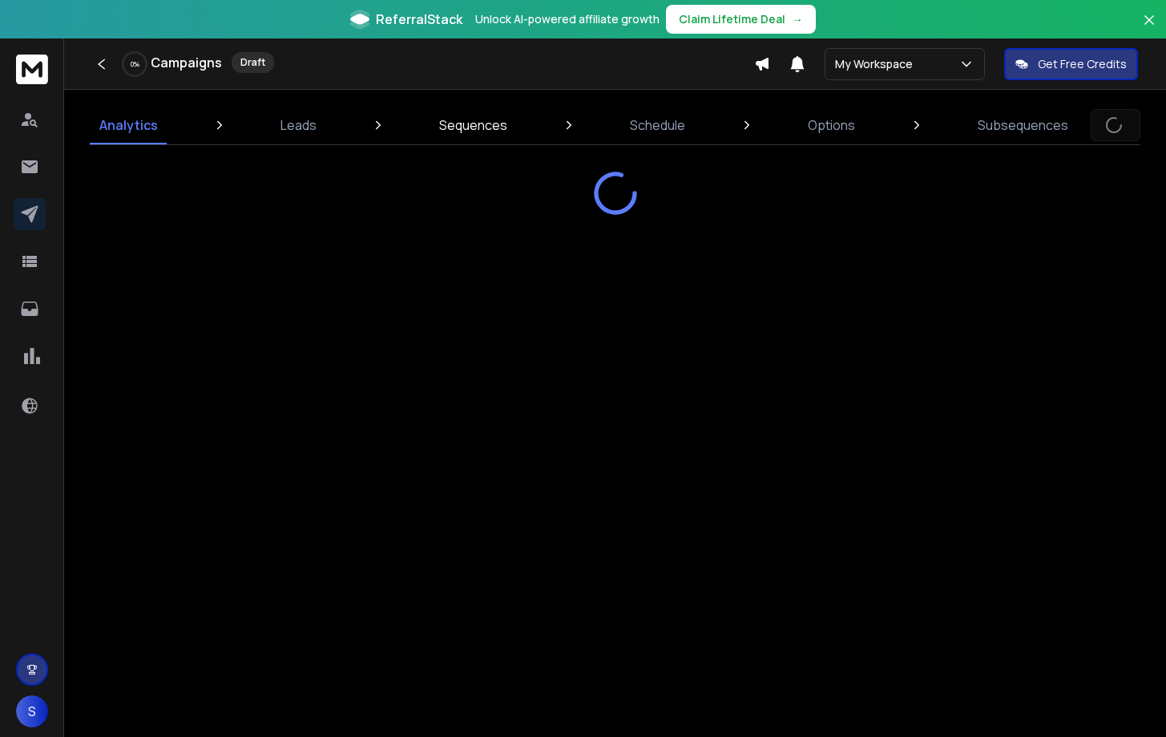
click at [439, 127] on p "Sequences" at bounding box center [473, 124] width 68 height 19
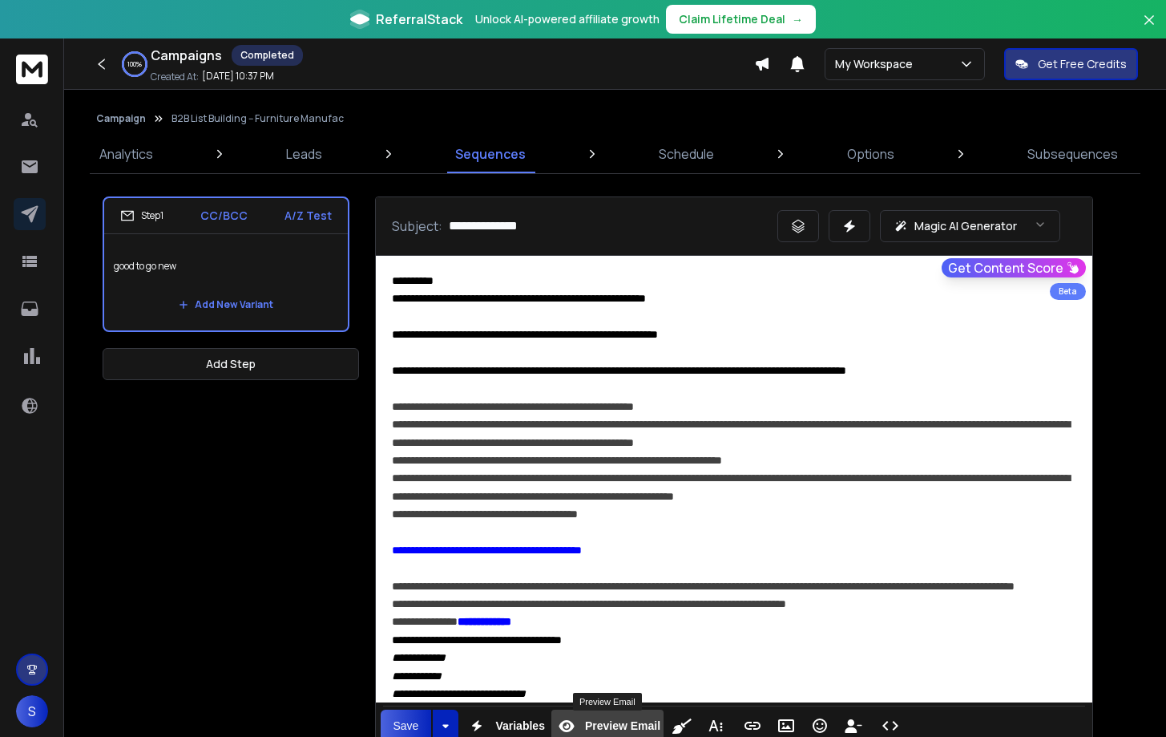
click at [622, 726] on span "Preview Email" at bounding box center [623, 726] width 82 height 14
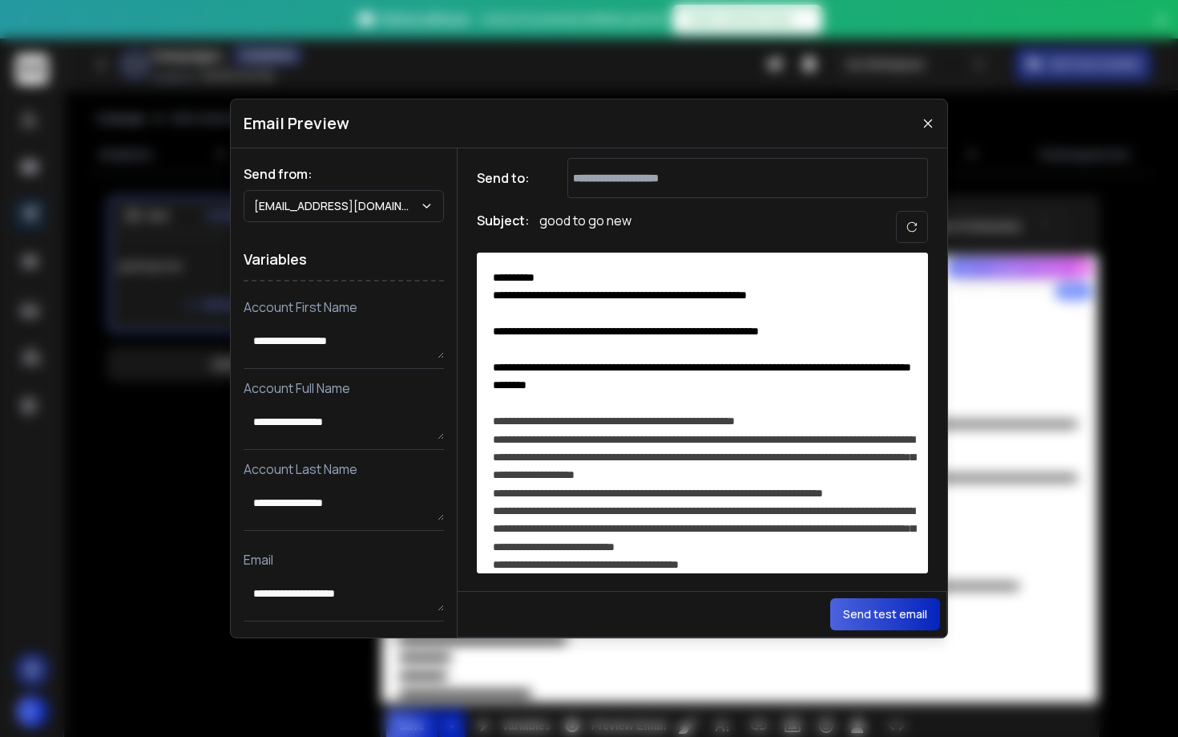
click at [603, 171] on input at bounding box center [747, 177] width 349 height 29
type input "**********"
click at [879, 620] on button "Send test email" at bounding box center [885, 614] width 110 height 32
click at [932, 123] on icon at bounding box center [928, 123] width 13 height 13
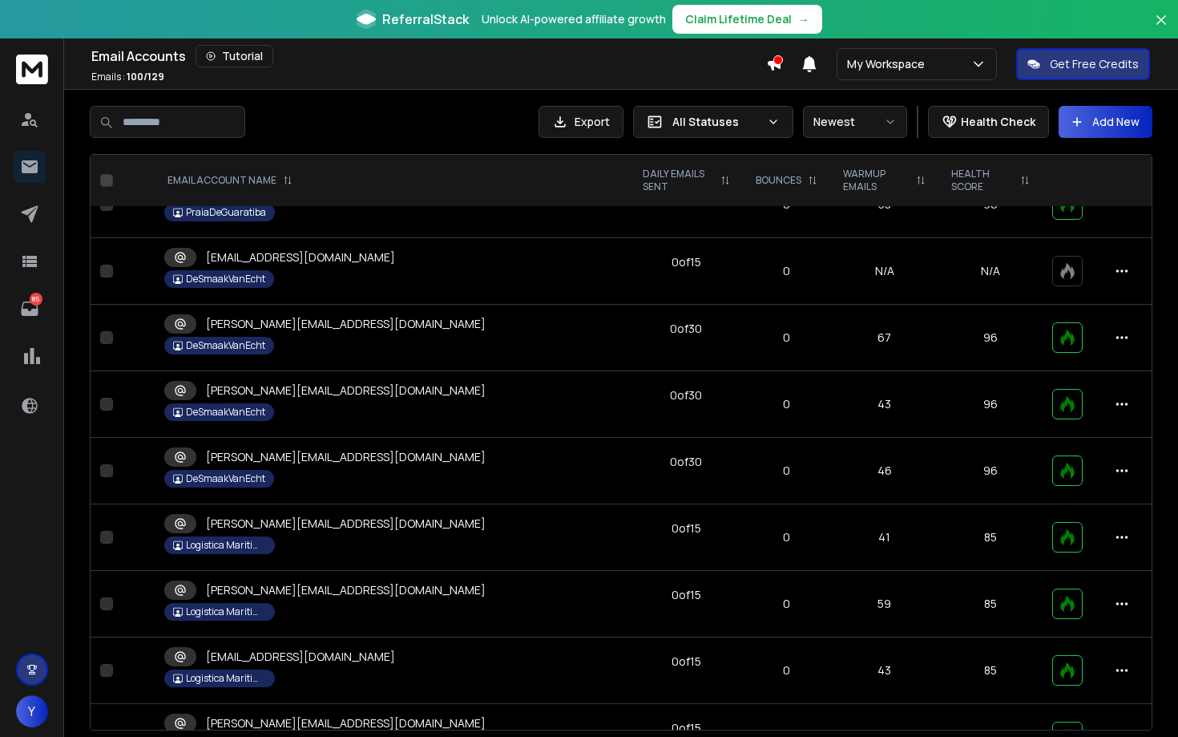
scroll to position [1270, 0]
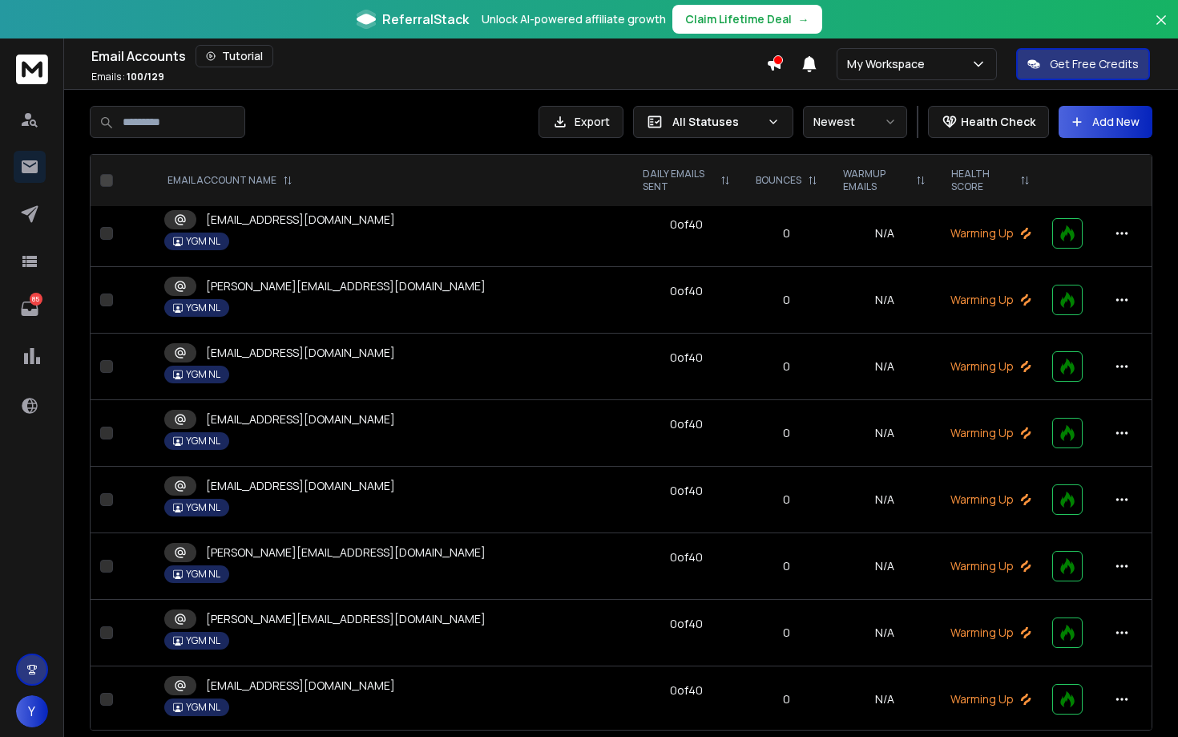
click at [690, 135] on div "All Statuses" at bounding box center [713, 122] width 160 height 32
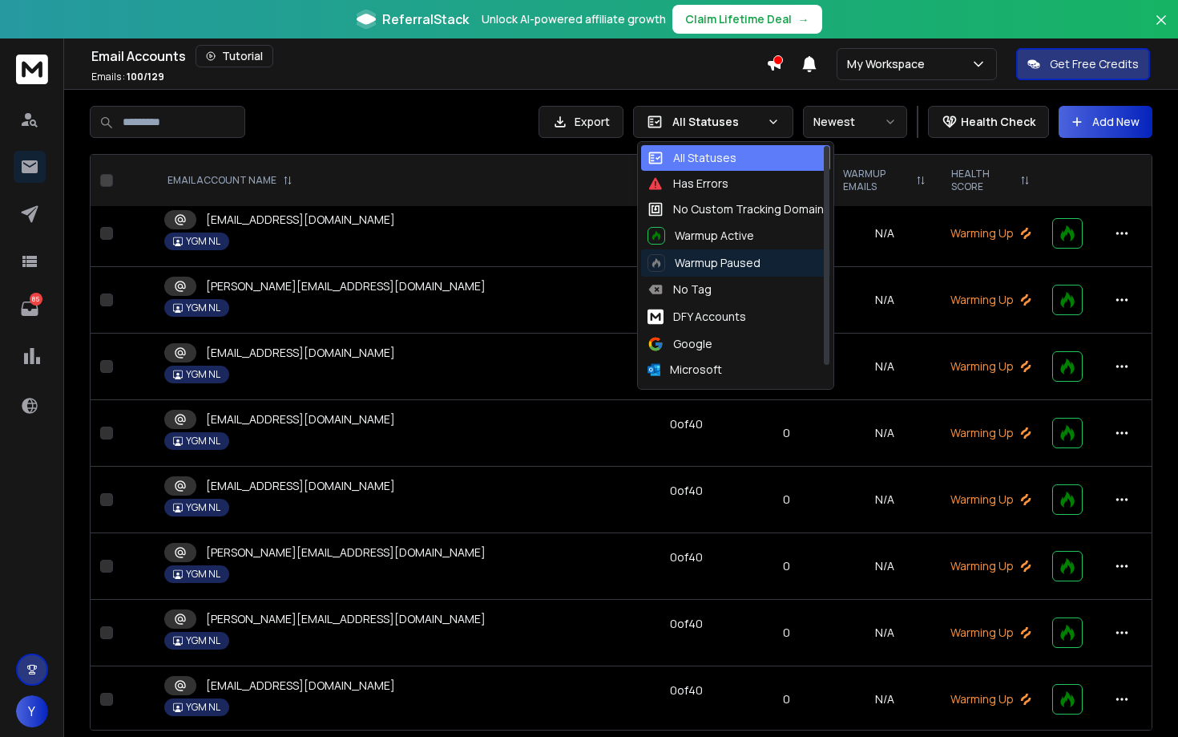
click at [726, 265] on div "Warmup Paused" at bounding box center [704, 263] width 113 height 18
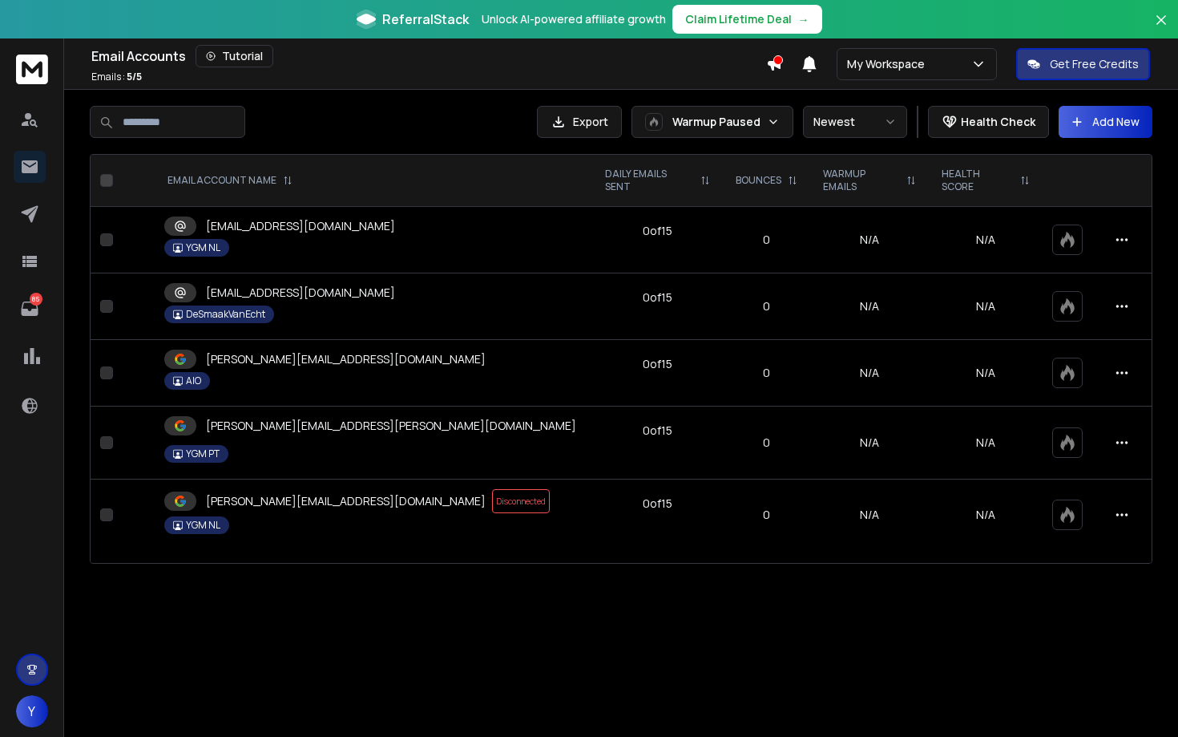
click at [1060, 239] on icon at bounding box center [1067, 240] width 14 height 16
click at [609, 294] on td "0 of 15" at bounding box center [657, 294] width 131 height 42
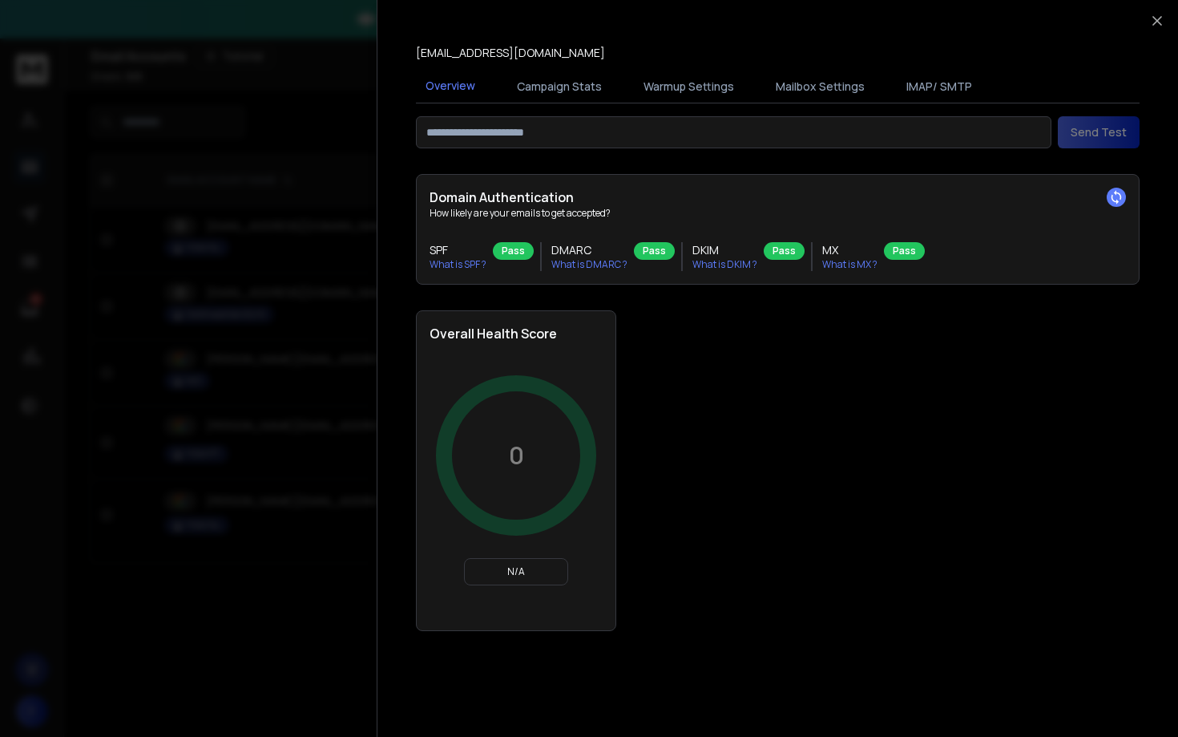
click at [219, 490] on div at bounding box center [589, 368] width 1178 height 737
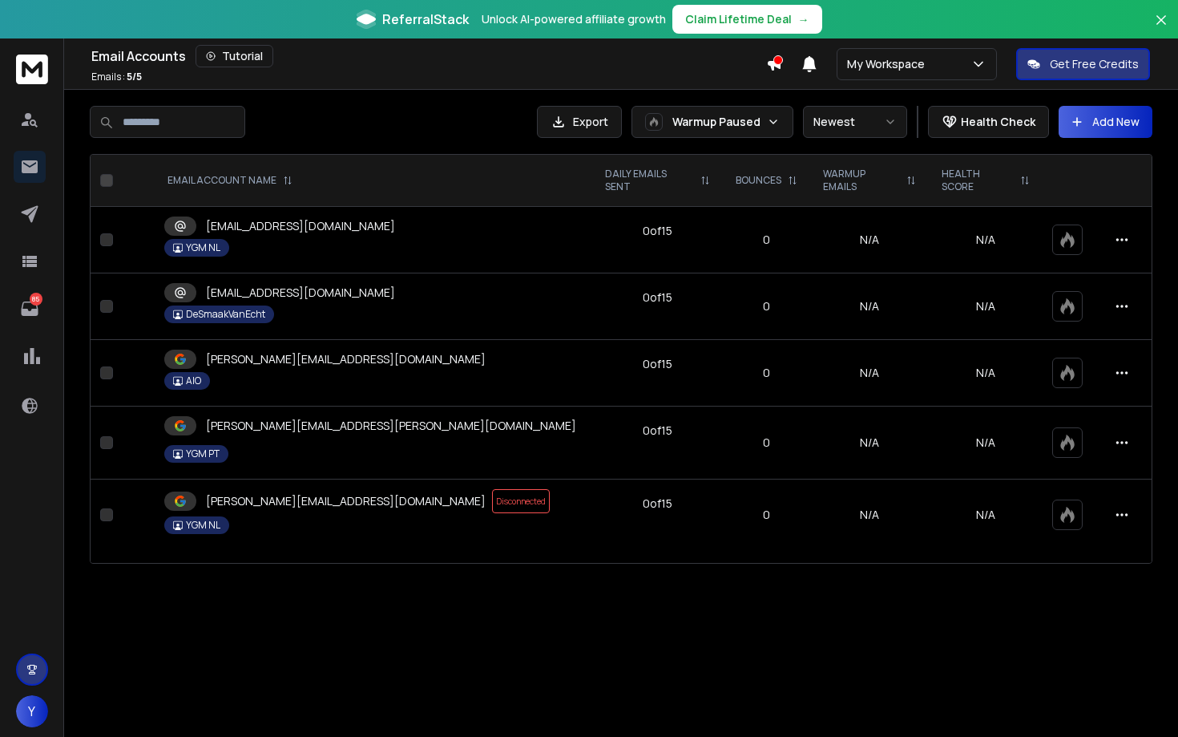
click at [184, 133] on input at bounding box center [167, 122] width 155 height 32
paste input "**********"
type input "**********"
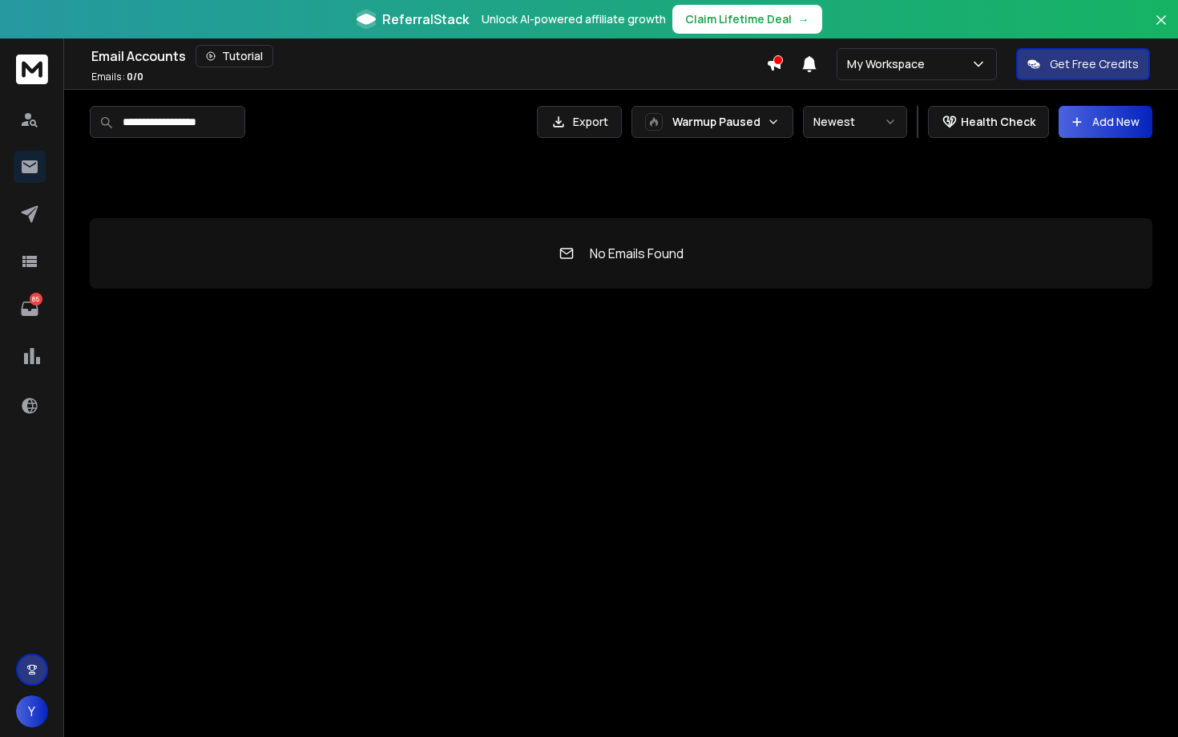
click at [666, 100] on div "**********" at bounding box center [621, 197] width 1114 height 215
click at [671, 113] on div "Warmup Paused" at bounding box center [702, 122] width 115 height 18
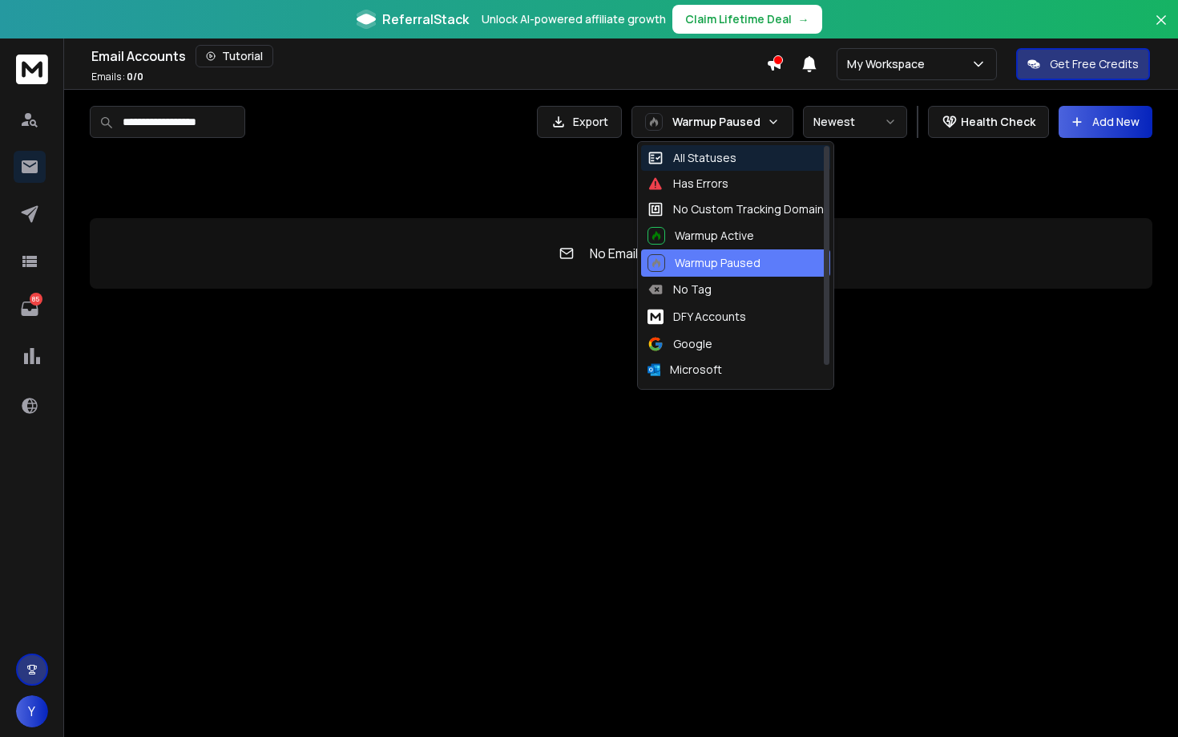
click at [674, 159] on div "All Statuses" at bounding box center [692, 158] width 89 height 16
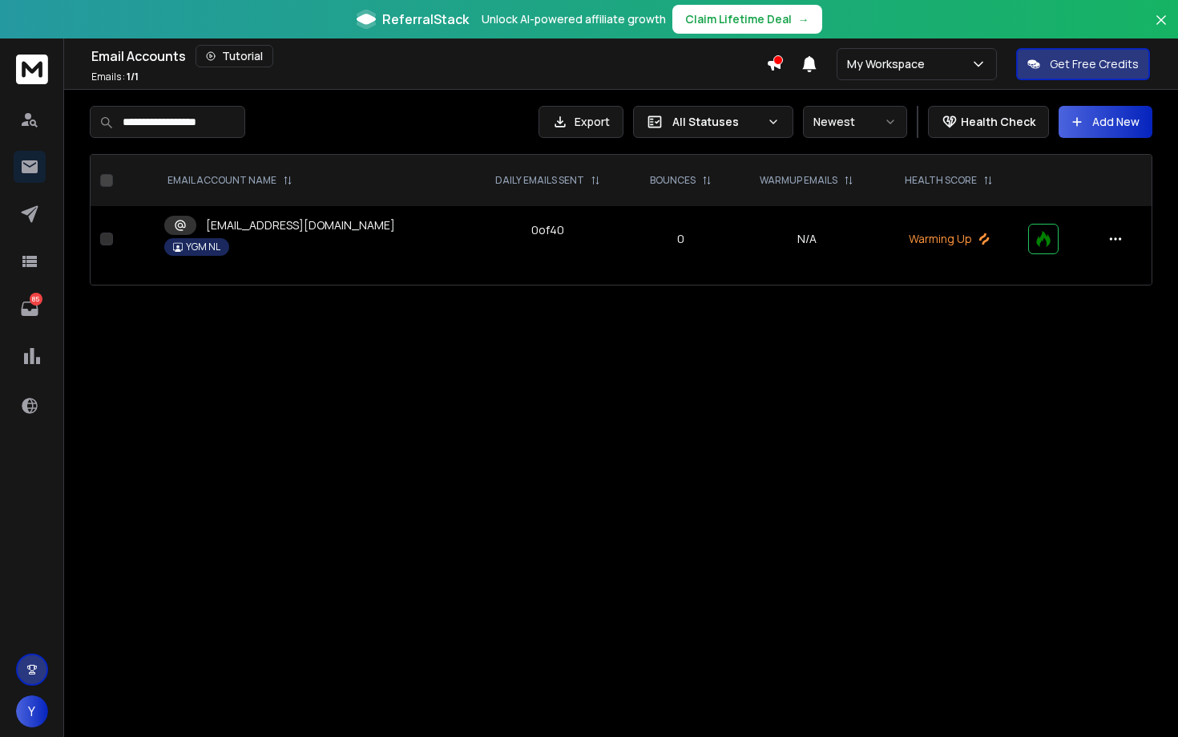
click at [684, 123] on p "All Statuses" at bounding box center [716, 122] width 88 height 16
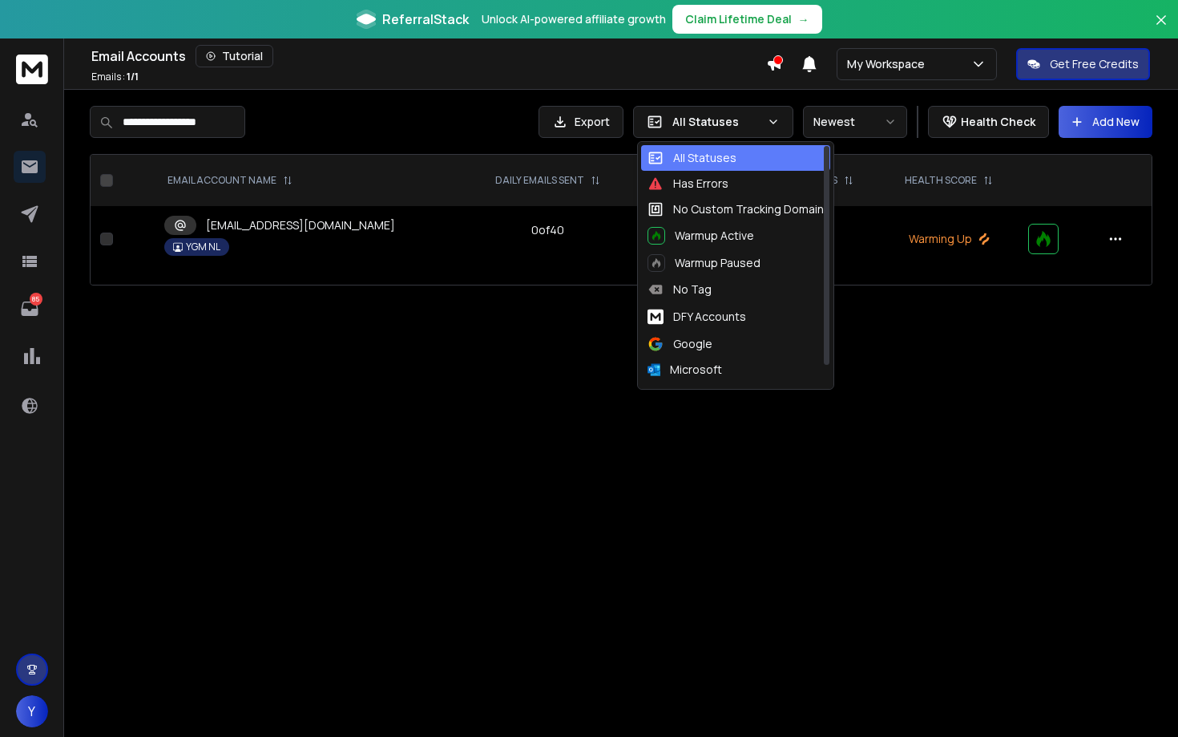
click at [684, 165] on div "All Statuses" at bounding box center [692, 158] width 89 height 16
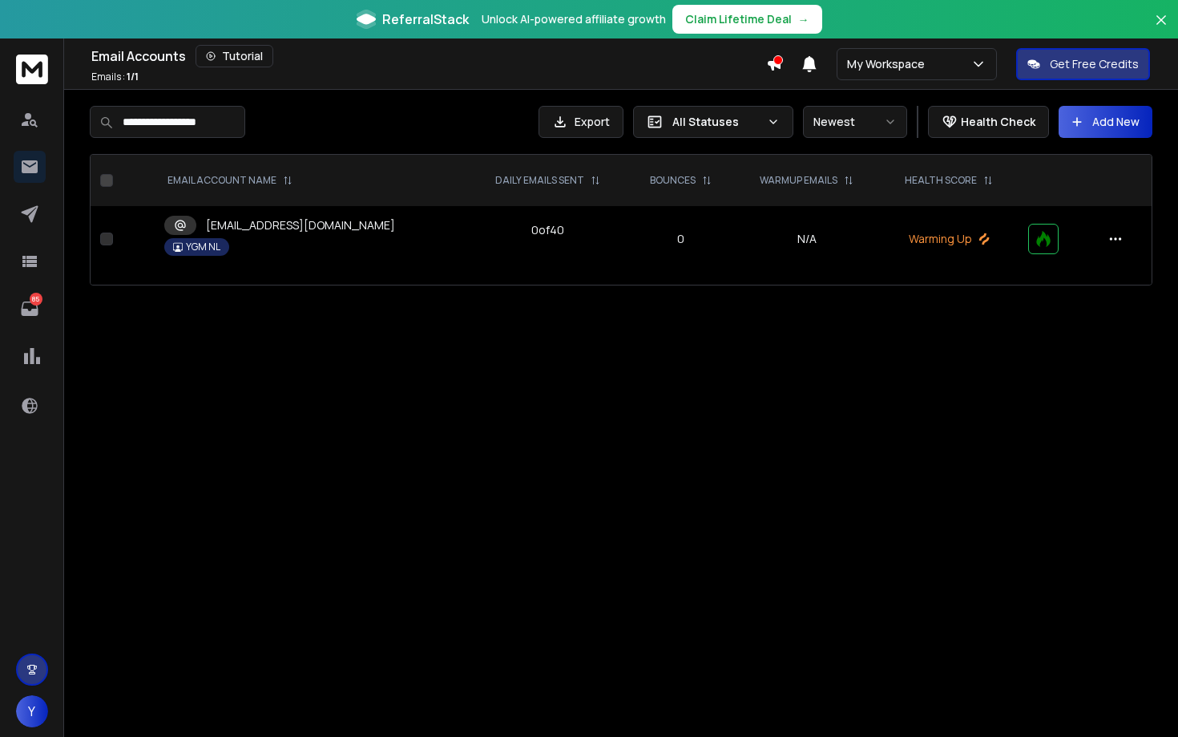
click at [208, 133] on input "**********" at bounding box center [167, 122] width 155 height 32
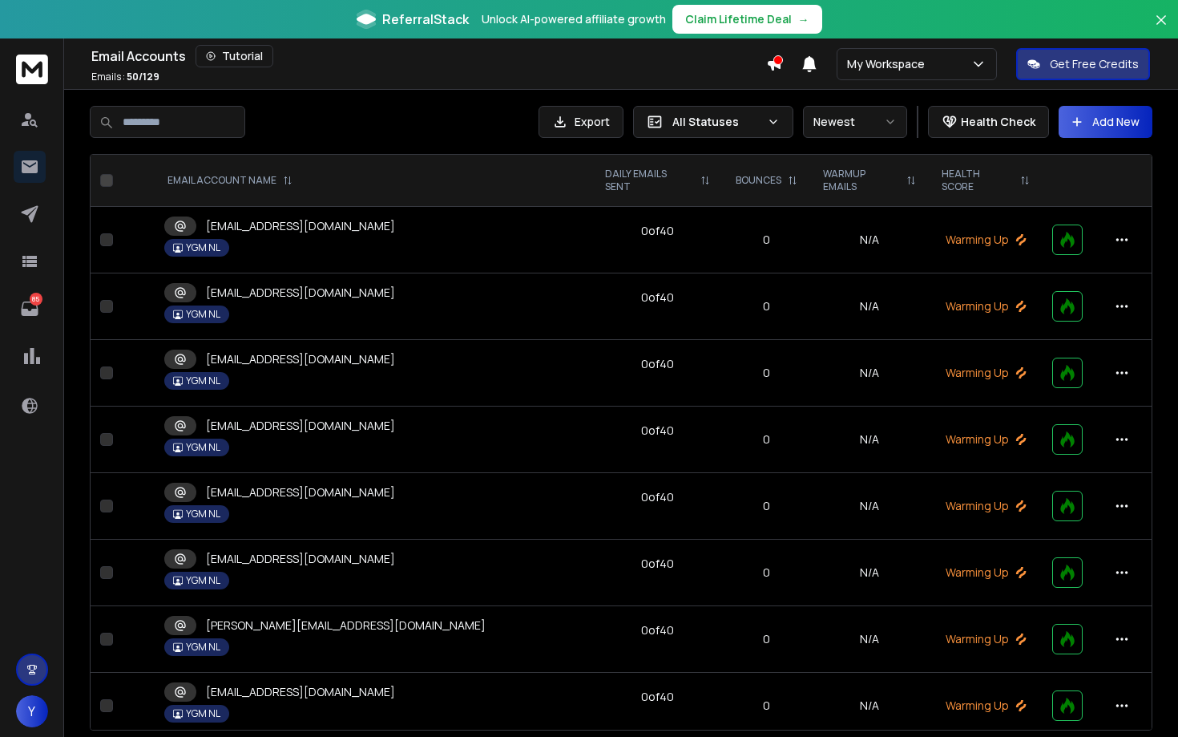
click at [743, 226] on td "0" at bounding box center [766, 240] width 87 height 67
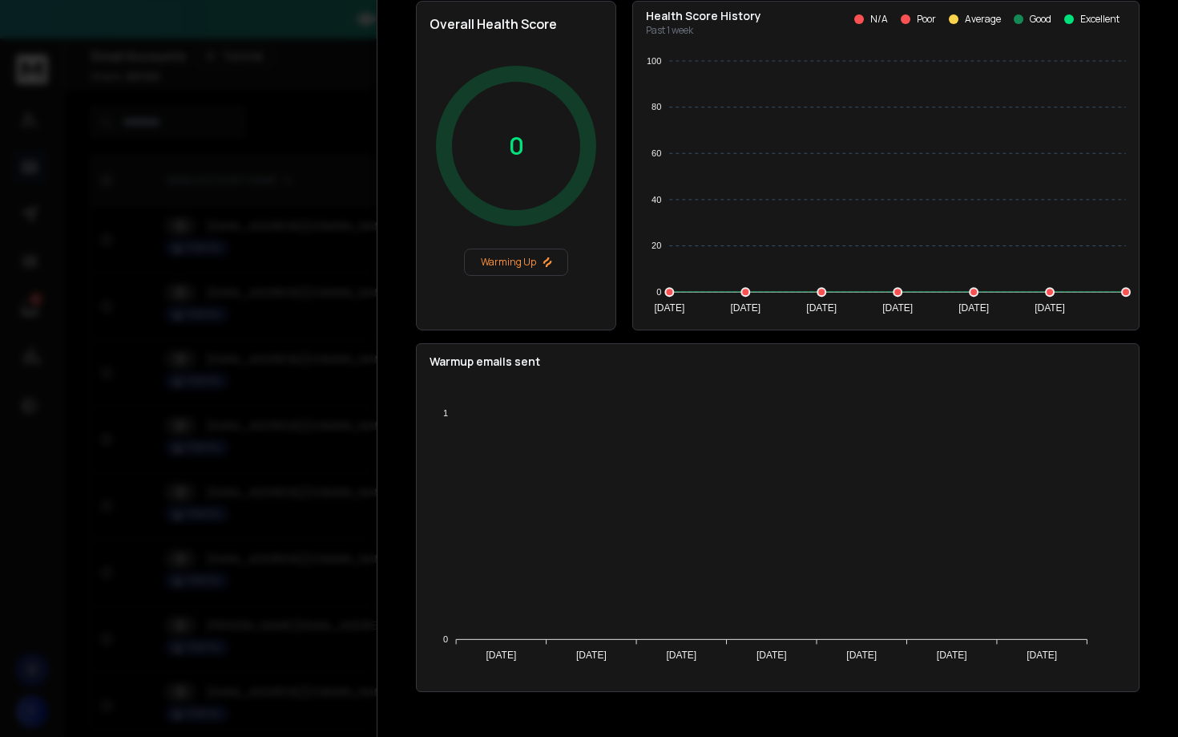
scroll to position [0, 0]
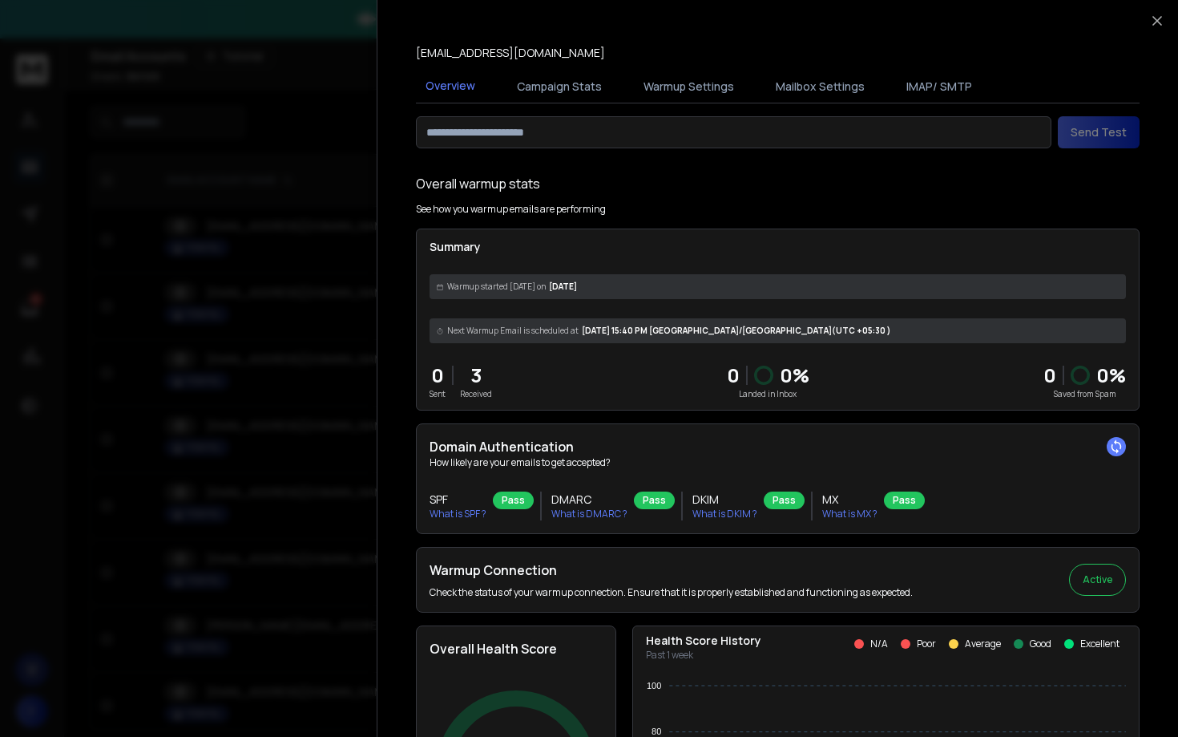
click at [566, 132] on input "email" at bounding box center [734, 132] width 636 height 32
type input "**********"
click at [1092, 130] on button "Send Test" at bounding box center [1099, 132] width 82 height 32
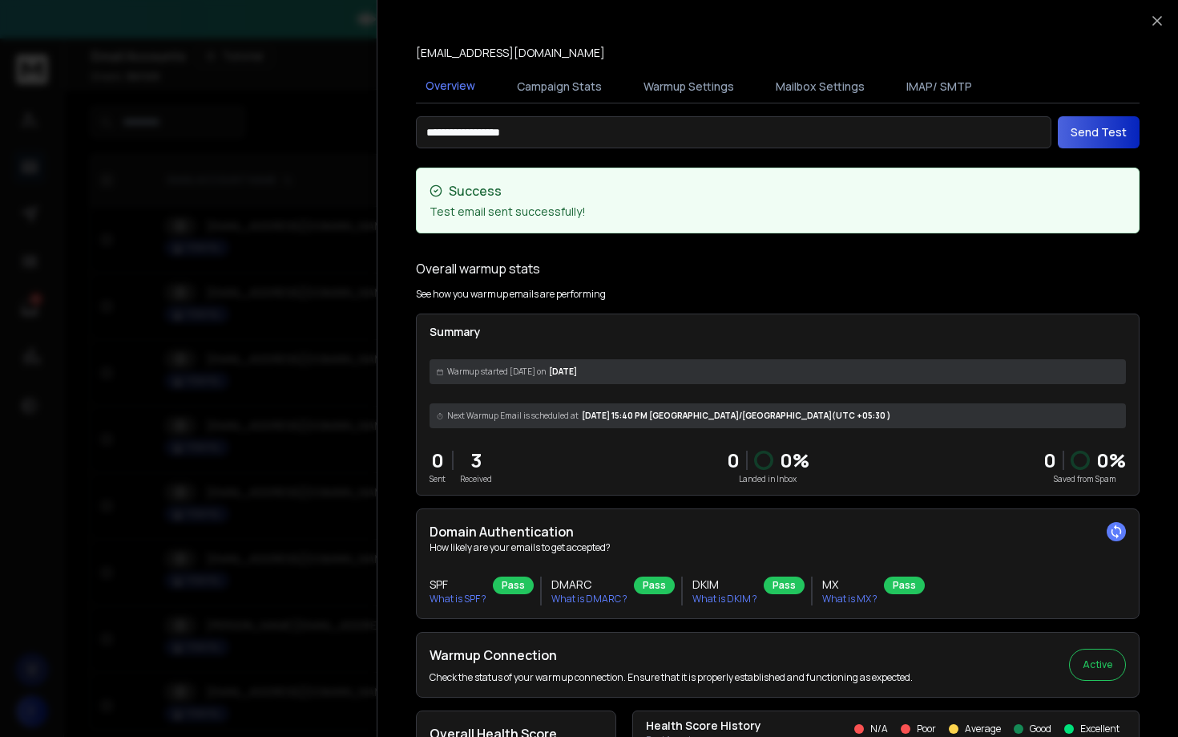
click at [196, 528] on div at bounding box center [589, 368] width 1178 height 737
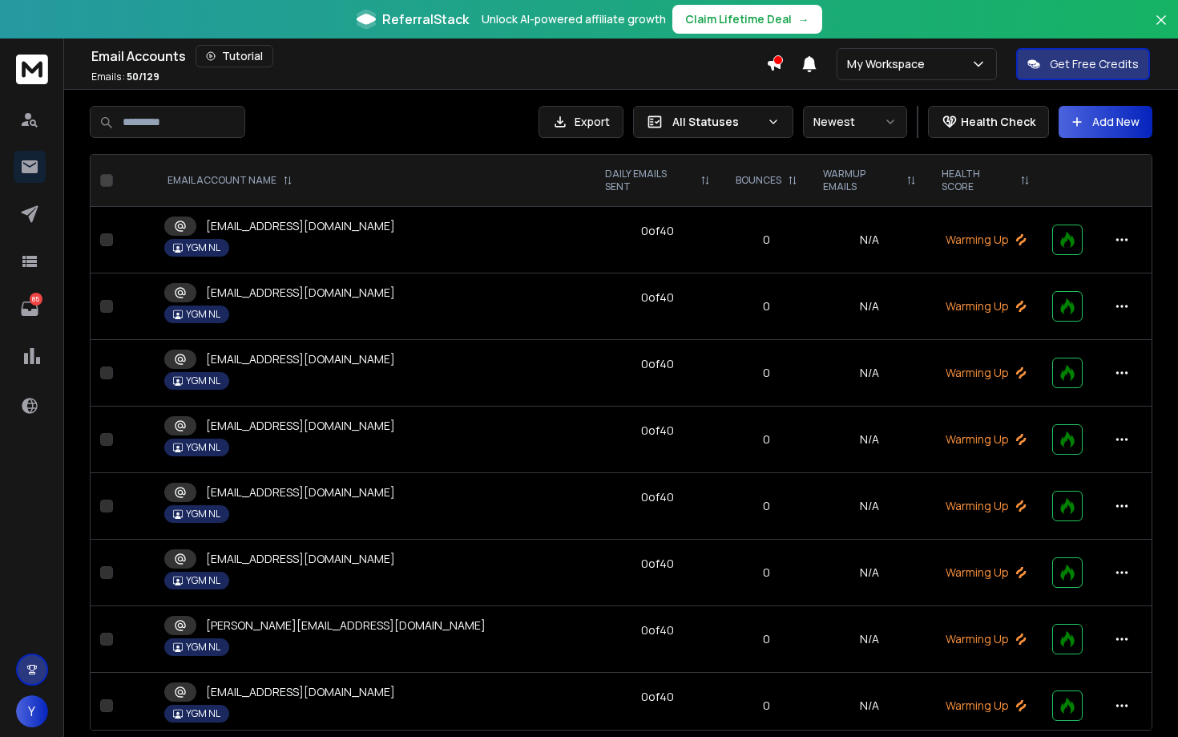
click at [723, 231] on td "0" at bounding box center [766, 240] width 87 height 67
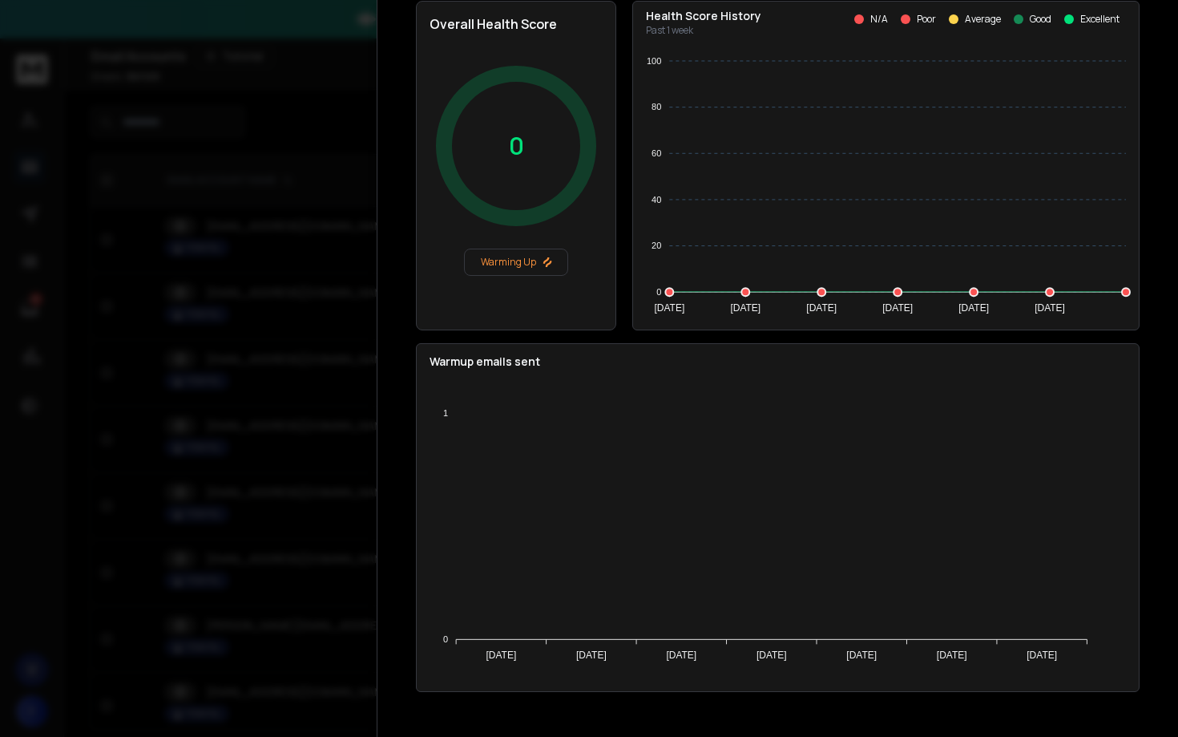
click at [276, 591] on div at bounding box center [589, 368] width 1178 height 737
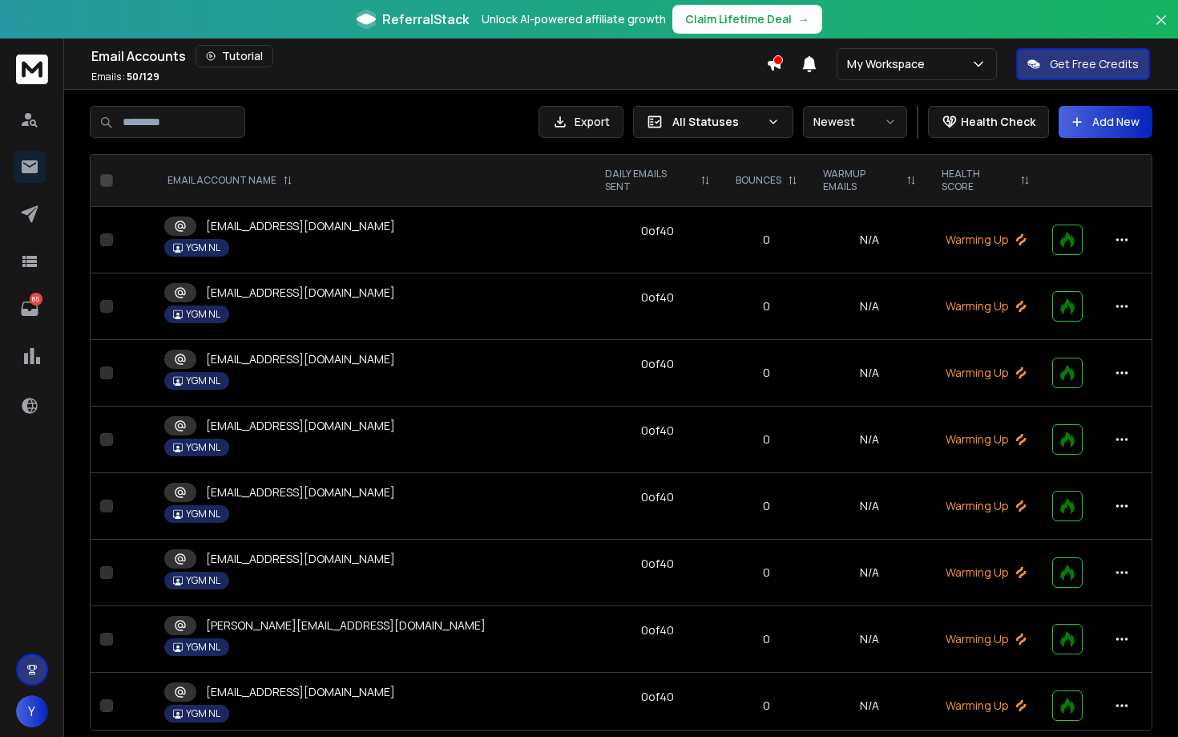
click at [592, 373] on td "0 of 40" at bounding box center [657, 361] width 131 height 42
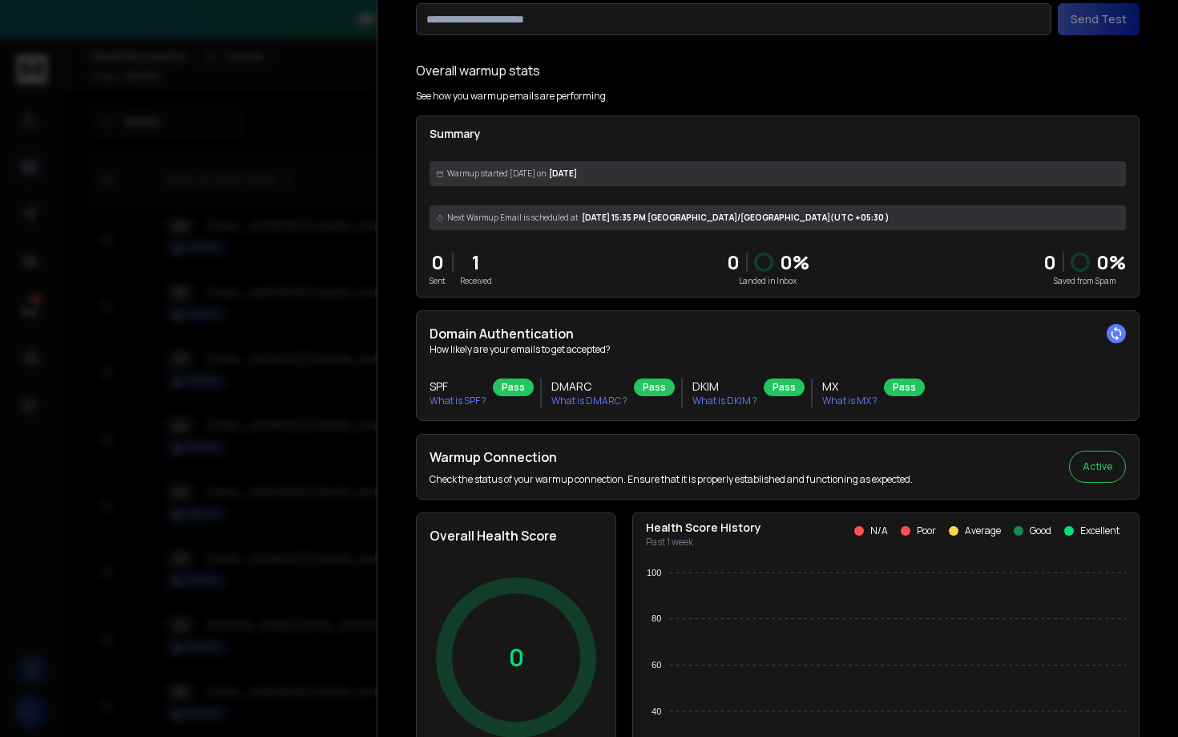
scroll to position [0, 0]
